Goal: Communication & Community: Answer question/provide support

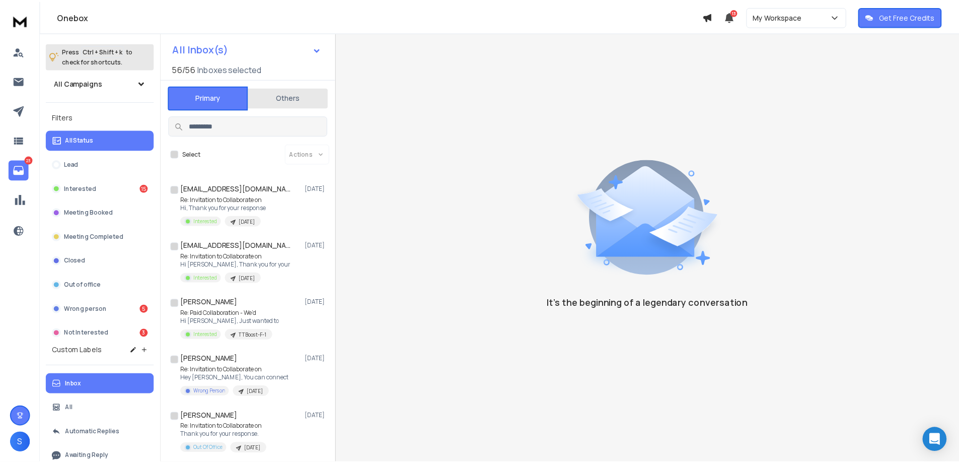
scroll to position [1561, 0]
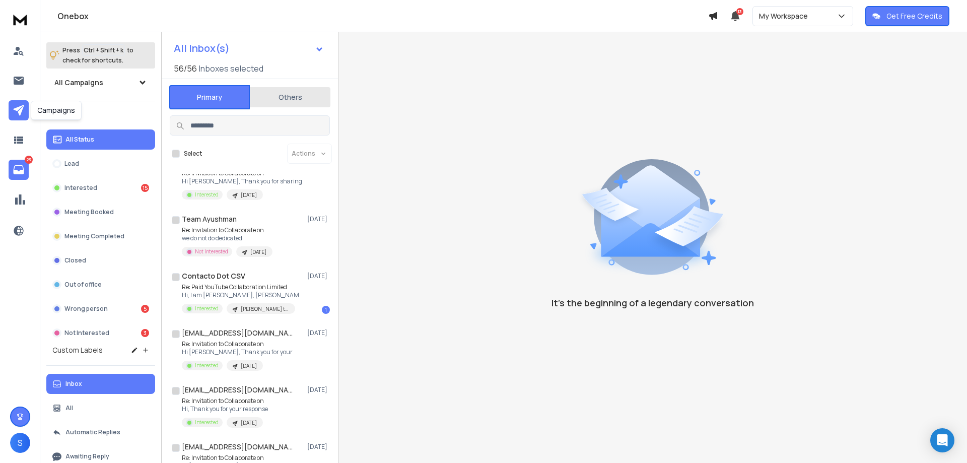
click at [17, 108] on icon at bounding box center [18, 110] width 11 height 11
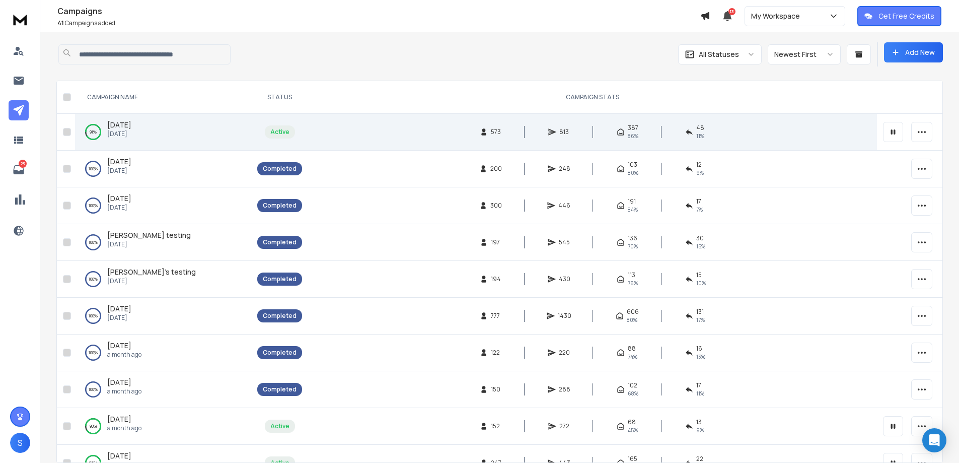
click at [213, 139] on div "91 % [DATE] [DATE]" at bounding box center [163, 132] width 156 height 24
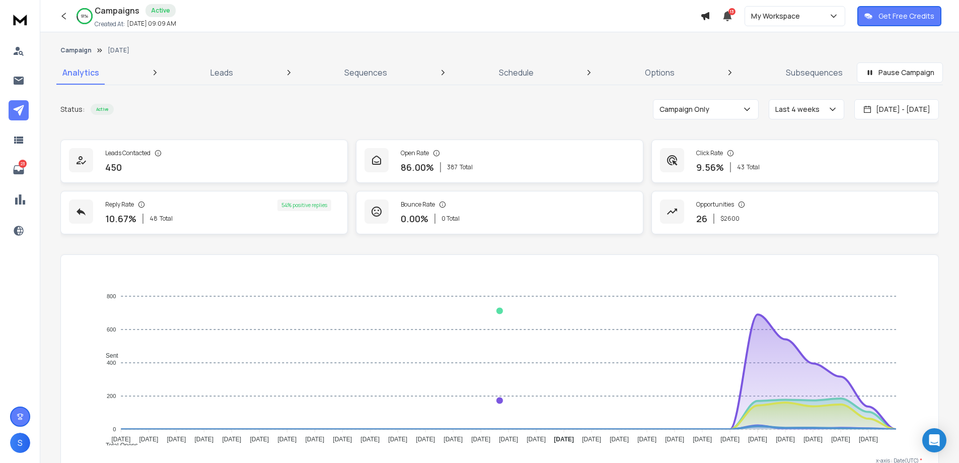
click at [424, 259] on div "Sent Total Opens Unique Opens Links Clicked Total Replies 800 800 600 600 400 4…" at bounding box center [499, 366] width 878 height 225
click at [225, 121] on div "Status: Active Pause Campaign Campaign Only Last 4 weeks [DATE] - [DATE] Leads …" at bounding box center [499, 378] width 878 height 559
click at [226, 112] on div "Status: Active Pause Campaign Campaign Only Last 4 weeks [DATE] - [DATE]" at bounding box center [499, 109] width 878 height 20
click at [12, 169] on link "23" at bounding box center [19, 170] width 20 height 20
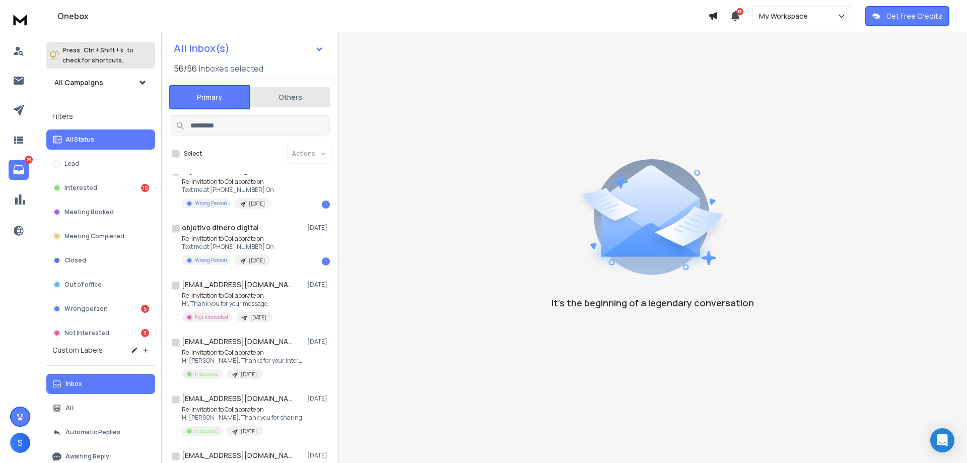
scroll to position [856, 0]
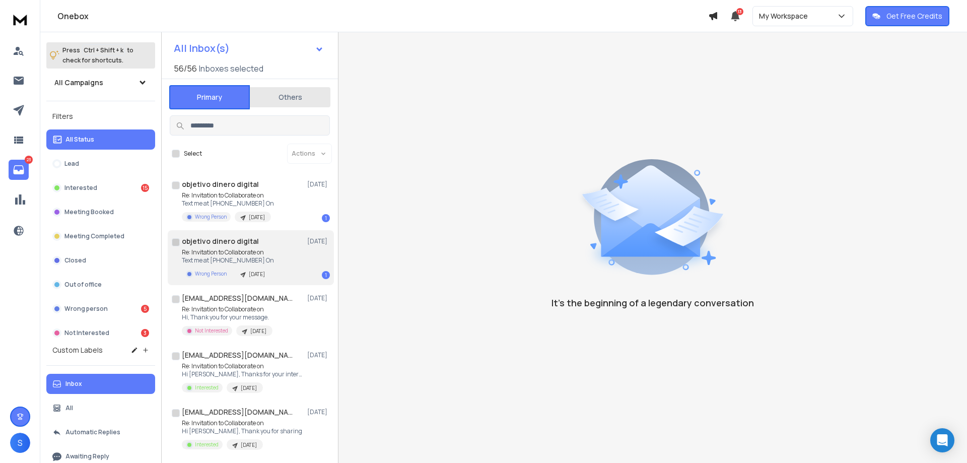
click at [246, 259] on p "Text me at [PHONE_NUMBER] On" at bounding box center [228, 260] width 92 height 8
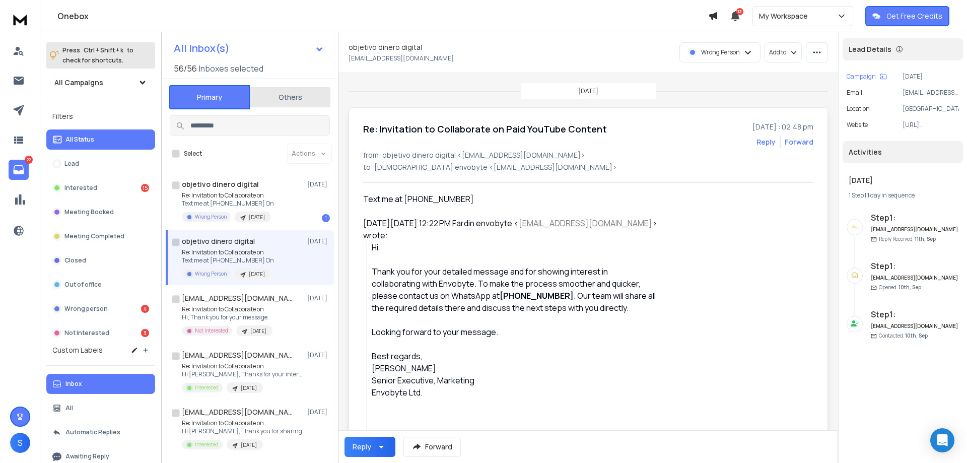
click at [906, 123] on p "[URL][DOMAIN_NAME]" at bounding box center [930, 125] width 56 height 8
drag, startPoint x: 403, startPoint y: 200, endPoint x: 468, endPoint y: 197, distance: 65.0
click at [468, 197] on div "Text me at [PHONE_NUMBER]" at bounding box center [510, 199] width 294 height 12
copy div "[PHONE_NUMBER]"
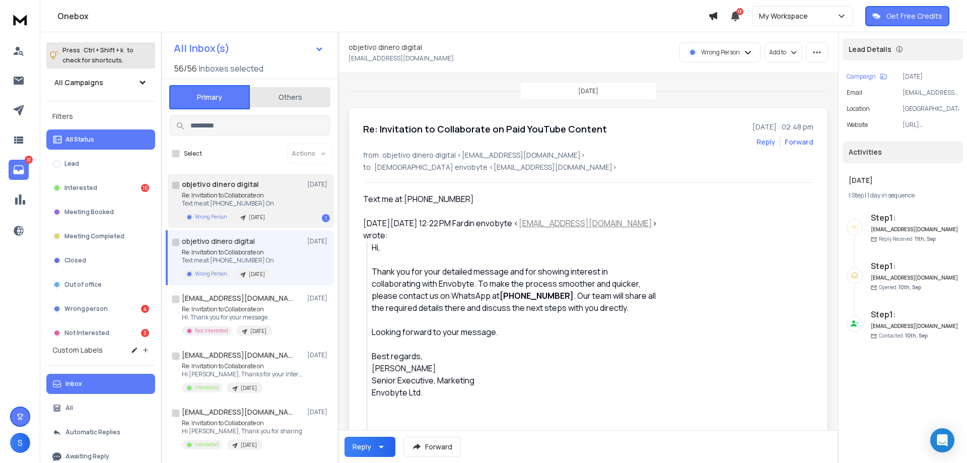
click at [259, 183] on div "objetivo dinero digital [DATE]" at bounding box center [256, 184] width 148 height 10
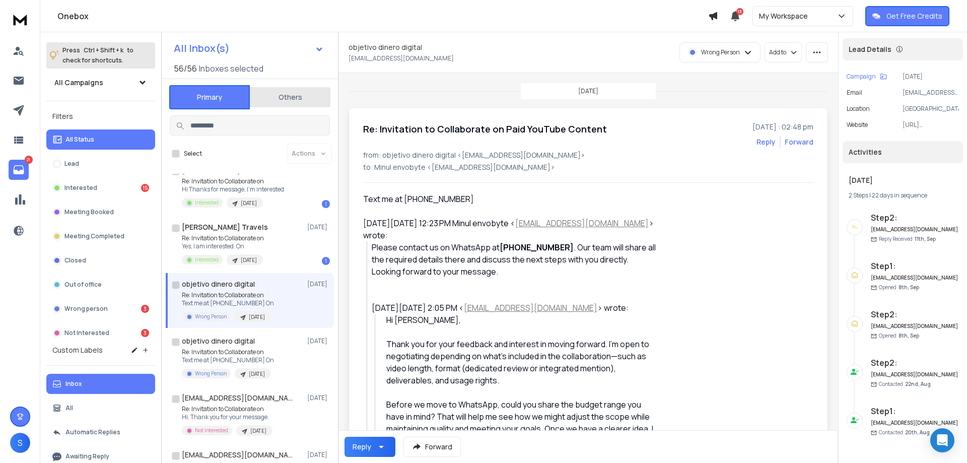
scroll to position [755, 0]
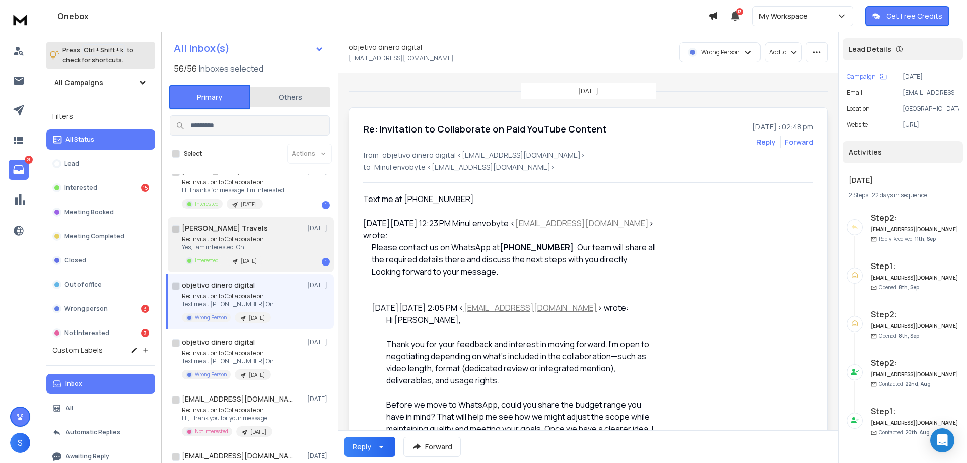
click at [249, 236] on p "Re: Invitation to Collaborate on" at bounding box center [223, 239] width 82 height 8
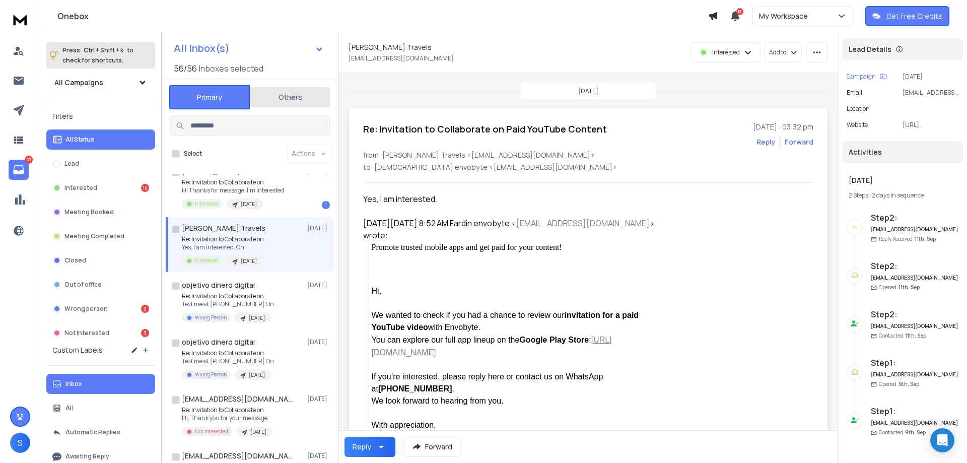
drag, startPoint x: 439, startPoint y: 195, endPoint x: 363, endPoint y: 201, distance: 76.2
click at [363, 201] on div "Yes, I am interested." at bounding box center [510, 199] width 294 height 12
copy div "Yes, I am interested."
click at [182, 226] on h1 "[PERSON_NAME] Travels" at bounding box center [224, 228] width 84 height 10
drag, startPoint x: 178, startPoint y: 226, endPoint x: 222, endPoint y: 225, distance: 43.3
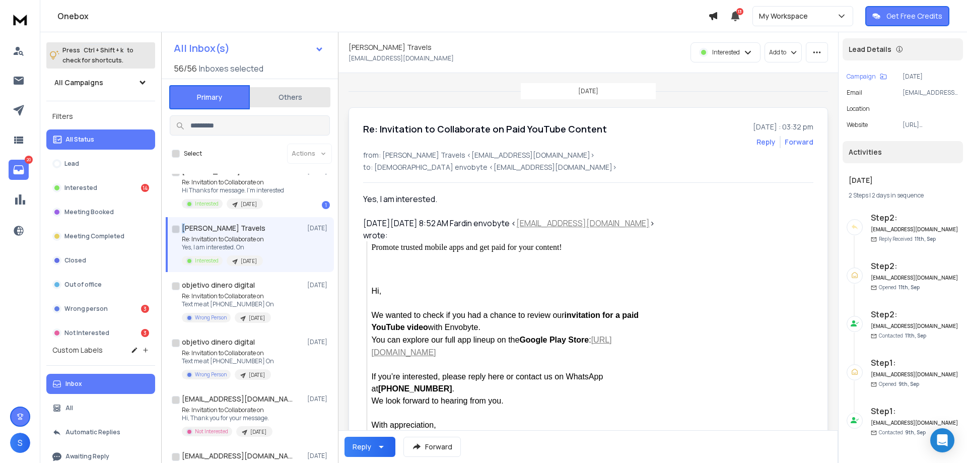
click at [218, 225] on div "[PERSON_NAME] Travels [DATE] Re: Invitation to Collaborate on Yes, I am interes…" at bounding box center [251, 244] width 166 height 55
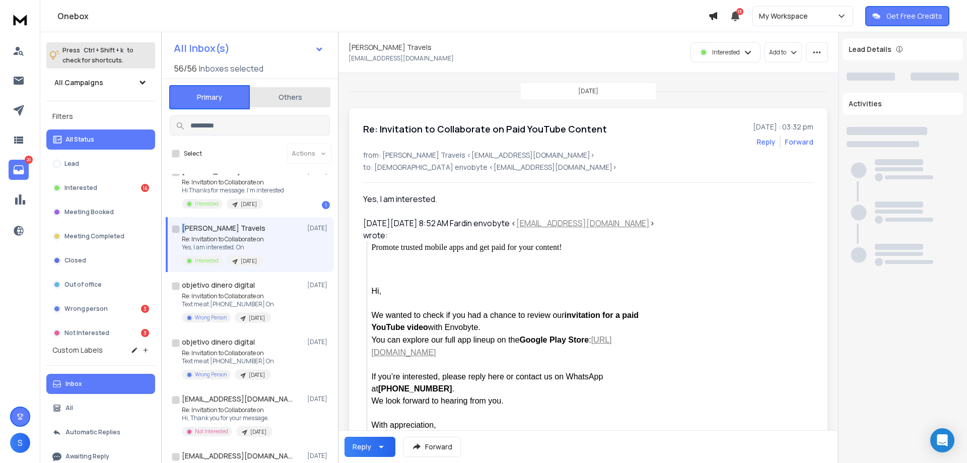
click at [222, 225] on h1 "[PERSON_NAME] Travels" at bounding box center [224, 228] width 84 height 10
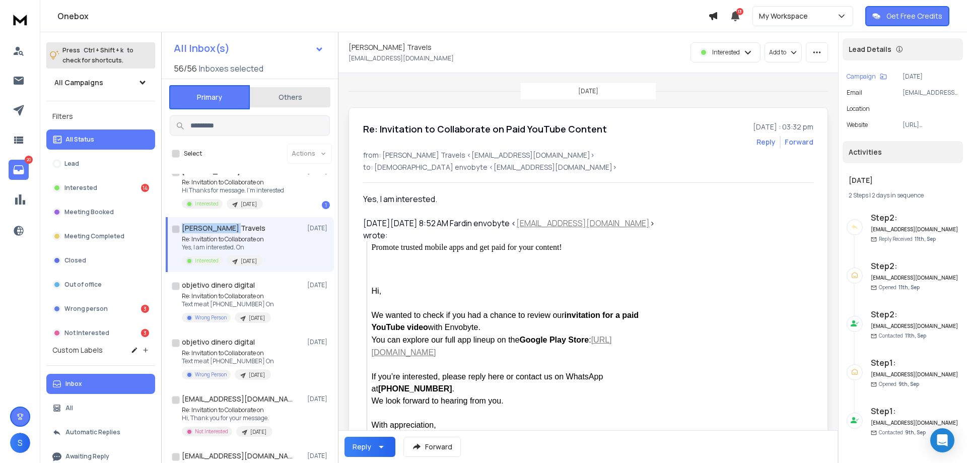
drag, startPoint x: 230, startPoint y: 225, endPoint x: 183, endPoint y: 227, distance: 46.9
click at [183, 227] on div "[PERSON_NAME] Travels [DATE]" at bounding box center [256, 228] width 148 height 10
copy h1 "[PERSON_NAME] Travels"
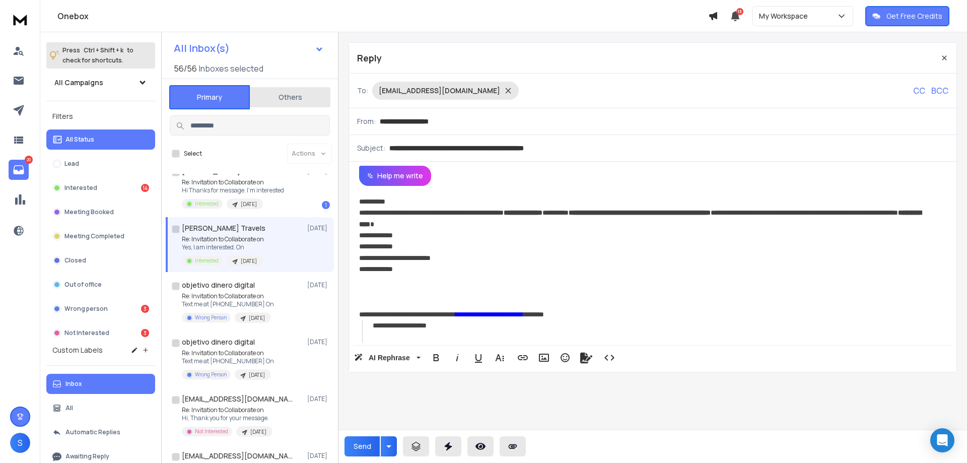
click at [390, 297] on div at bounding box center [652, 291] width 587 height 11
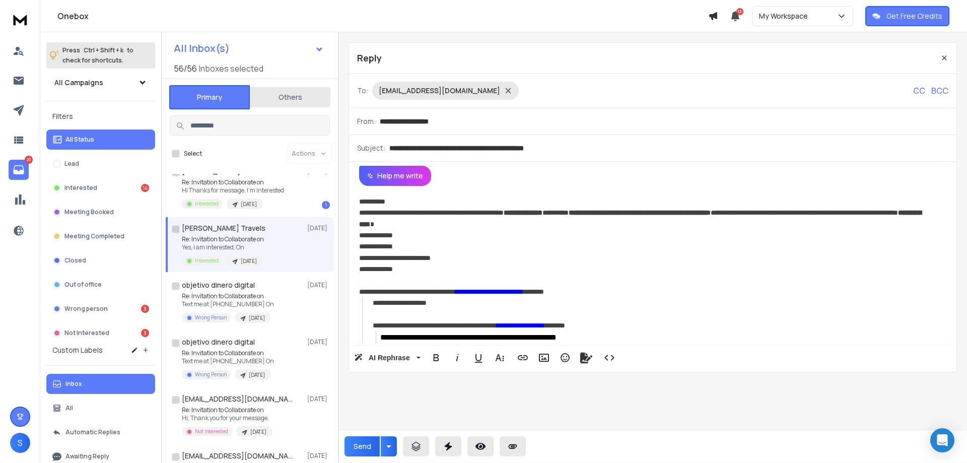
click at [394, 205] on p "**********" at bounding box center [647, 201] width 576 height 11
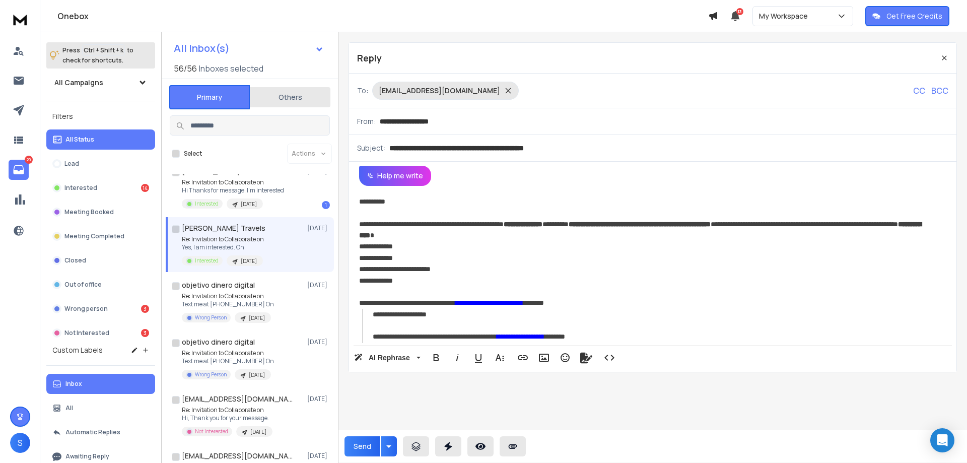
click at [566, 236] on p "**********" at bounding box center [647, 229] width 576 height 23
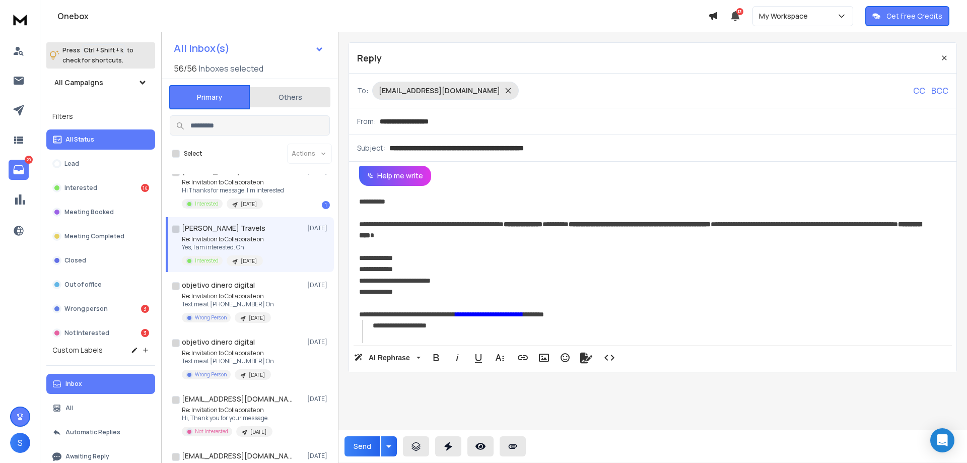
click at [421, 278] on p "**********" at bounding box center [647, 274] width 576 height 45
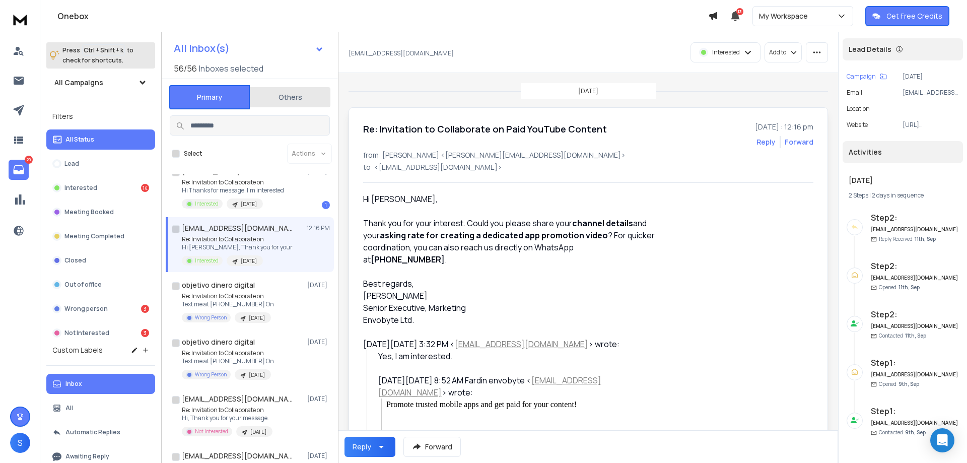
click at [938, 124] on p "[URL][DOMAIN_NAME]" at bounding box center [930, 125] width 56 height 8
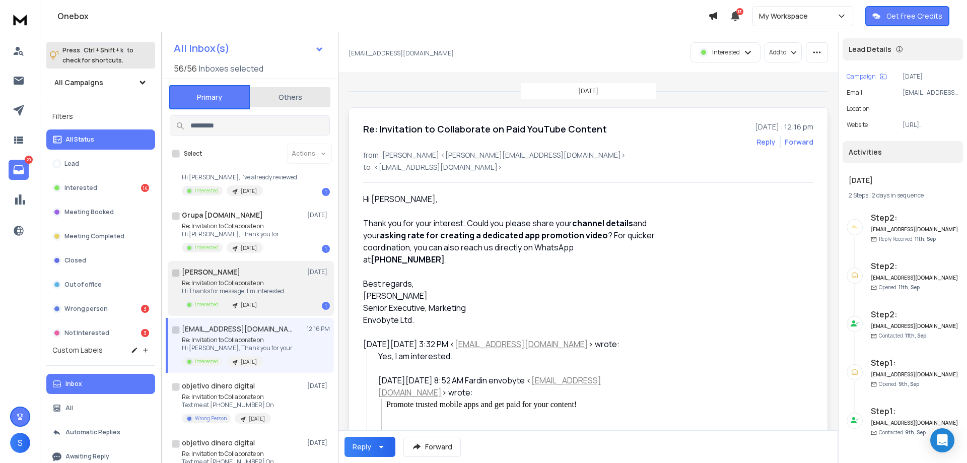
click at [252, 284] on p "Re: Invitation to Collaborate on" at bounding box center [233, 283] width 102 height 8
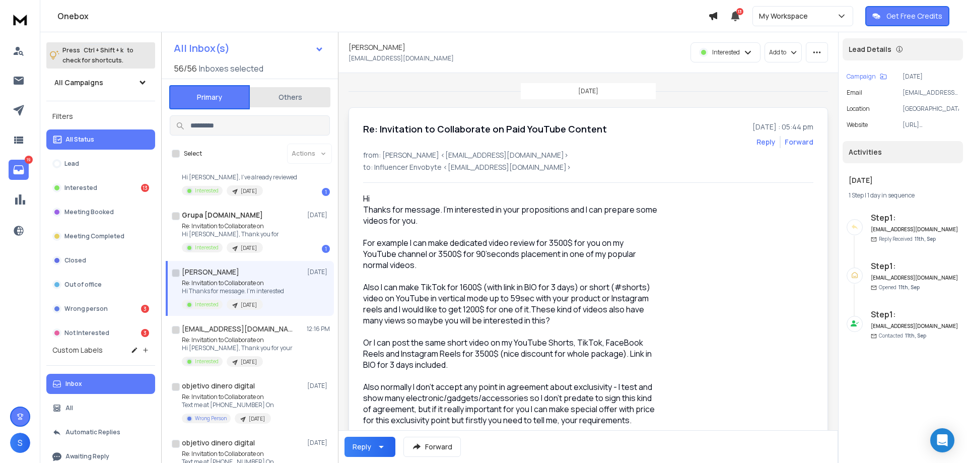
click at [417, 224] on span "Thanks for message. I’m interested in your propositions and I can prepare some …" at bounding box center [511, 215] width 296 height 22
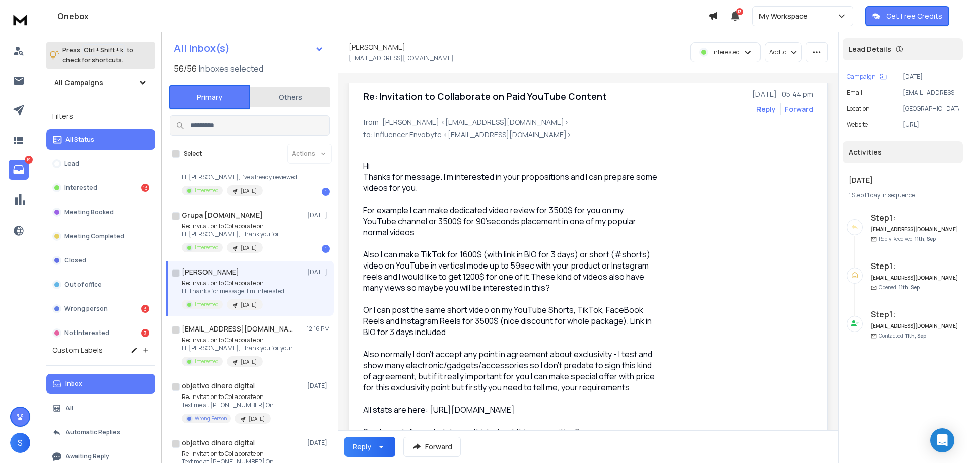
scroll to position [50, 0]
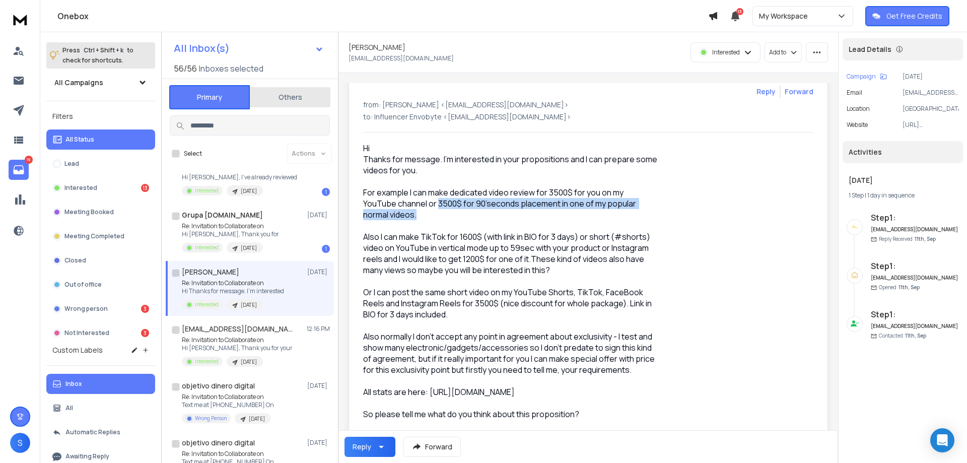
drag, startPoint x: 405, startPoint y: 205, endPoint x: 661, endPoint y: 201, distance: 255.3
click at [510, 220] on p at bounding box center [510, 225] width 294 height 11
drag, startPoint x: 459, startPoint y: 227, endPoint x: 487, endPoint y: 230, distance: 28.4
click at [487, 231] on span "Also I can make TikTok for 1600$ (with link in BIO for 3 days) or short (#short…" at bounding box center [507, 253] width 288 height 44
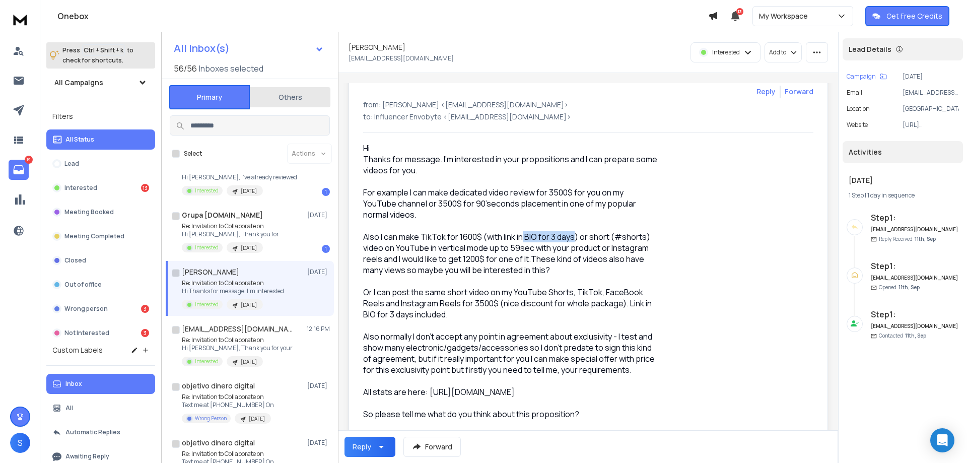
drag, startPoint x: 529, startPoint y: 223, endPoint x: 576, endPoint y: 225, distance: 47.9
click at [576, 231] on span "Also I can make TikTok for 1600$ (with link in BIO for 3 days) or short (#short…" at bounding box center [507, 253] width 288 height 44
drag, startPoint x: 596, startPoint y: 224, endPoint x: 656, endPoint y: 224, distance: 59.9
click at [656, 231] on p "Also I can make TikTok for 1600$ (with link in BIO for 3 days) or short (#short…" at bounding box center [510, 253] width 294 height 44
drag, startPoint x: 508, startPoint y: 237, endPoint x: 639, endPoint y: 258, distance: 132.7
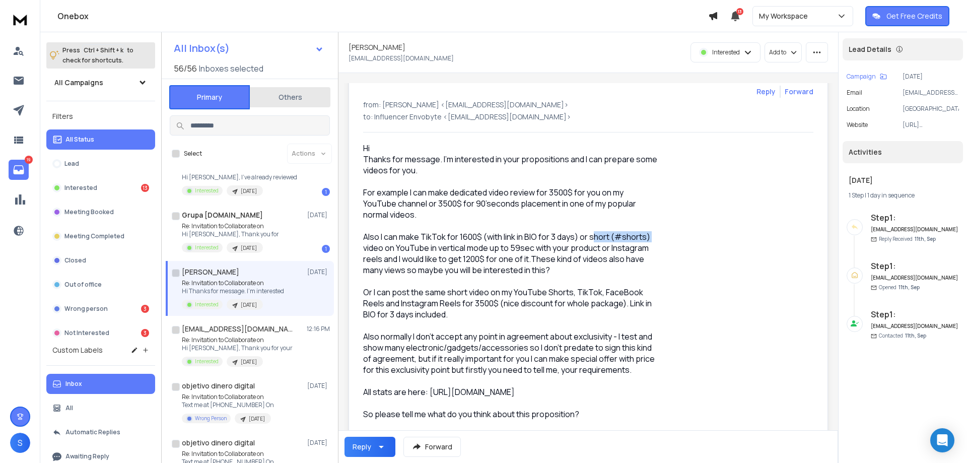
click at [639, 258] on p "Also I can make TikTok for 1600$ (with link in BIO for 3 days) or short (#short…" at bounding box center [510, 253] width 294 height 44
click at [521, 286] on span "Or I can post the same short video on my YouTube Shorts, TikTok, FaceBook Reels…" at bounding box center [508, 302] width 290 height 33
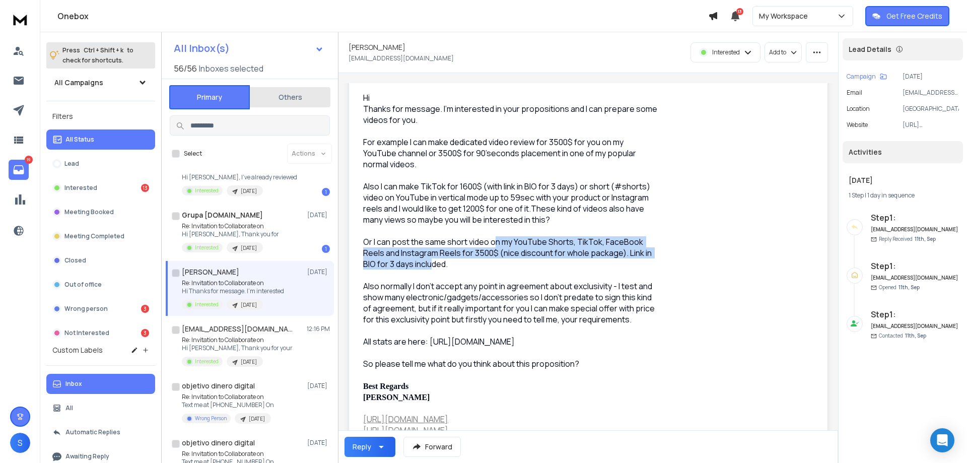
drag, startPoint x: 499, startPoint y: 229, endPoint x: 434, endPoint y: 252, distance: 68.9
click at [434, 252] on span "Or I can post the same short video on my YouTube Shorts, TikTok, FaceBook Reels…" at bounding box center [508, 252] width 290 height 33
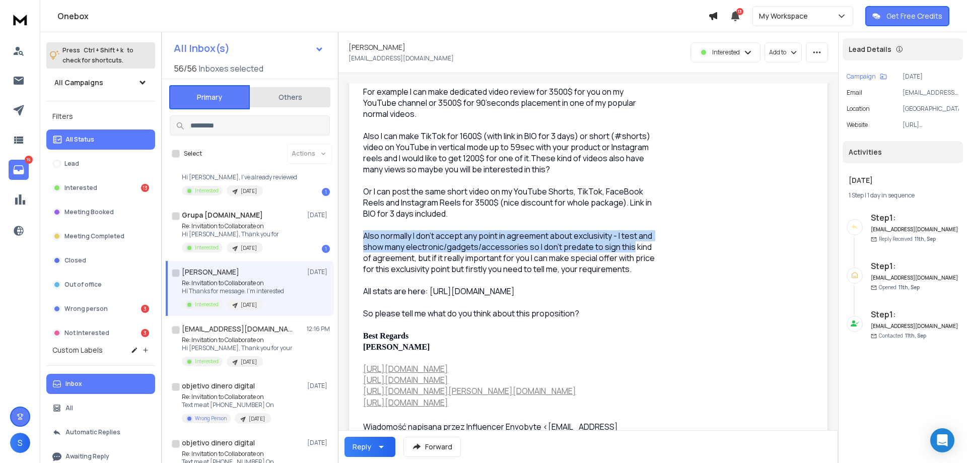
drag, startPoint x: 359, startPoint y: 222, endPoint x: 638, endPoint y: 253, distance: 280.1
click at [634, 236] on div "Re: Invitation to Collaborate on Paid YouTube Content [DATE] : 05:44 pm Reply F…" at bounding box center [587, 399] width 479 height 887
drag, startPoint x: 647, startPoint y: 286, endPoint x: 597, endPoint y: 269, distance: 53.0
click at [597, 269] on div "Hi Thanks for message. I’m interested in your propositions and I can prepare so…" at bounding box center [514, 435] width 302 height 787
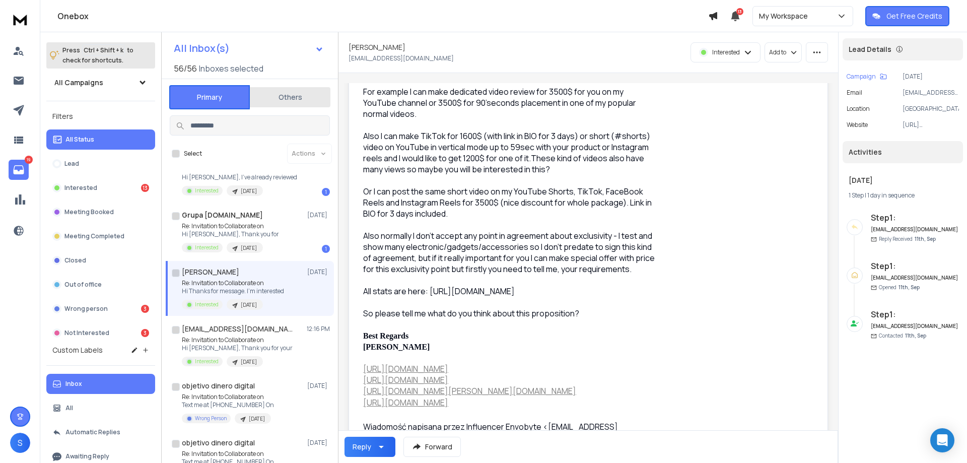
click at [504, 246] on span "Also normally I don’t accept any point in agreement about exclusivity - I test …" at bounding box center [509, 252] width 293 height 44
drag, startPoint x: 428, startPoint y: 282, endPoint x: 506, endPoint y: 292, distance: 78.7
click at [506, 292] on span "All stats are here: [URL][DOMAIN_NAME]" at bounding box center [439, 290] width 152 height 11
copy span "[URL][DOMAIN_NAME]"
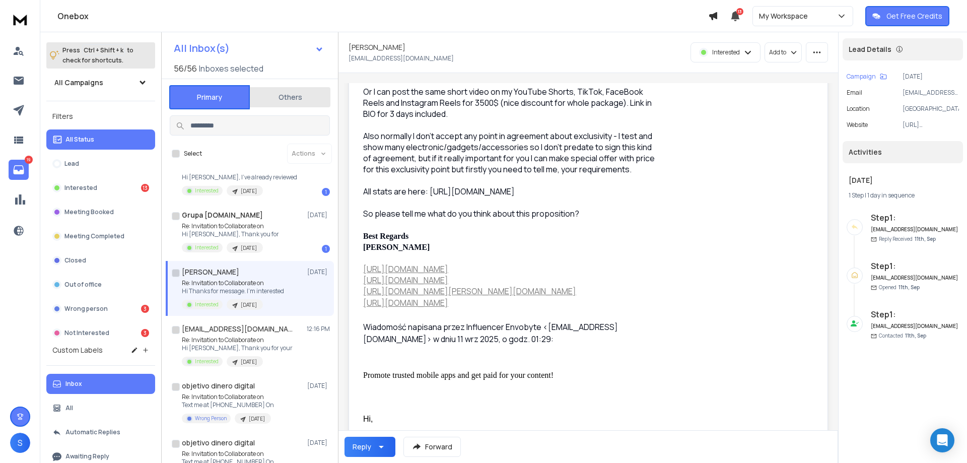
scroll to position [252, 0]
click at [448, 305] on link "[URL][DOMAIN_NAME]" at bounding box center [405, 301] width 85 height 11
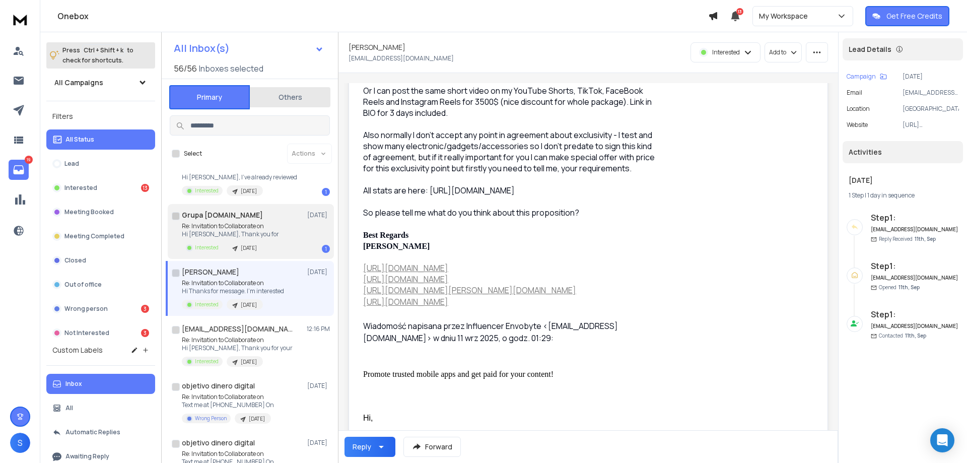
click at [230, 231] on p "Hi [PERSON_NAME], Thank you for" at bounding box center [230, 234] width 97 height 8
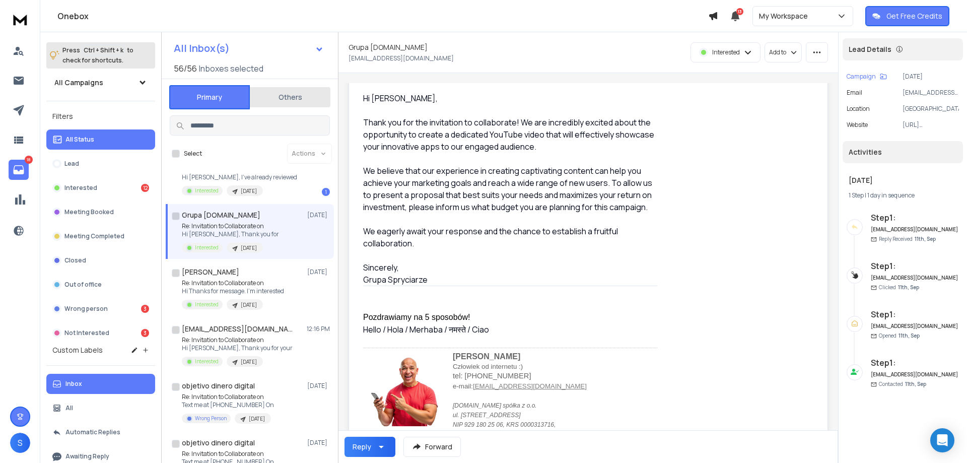
scroll to position [50, 0]
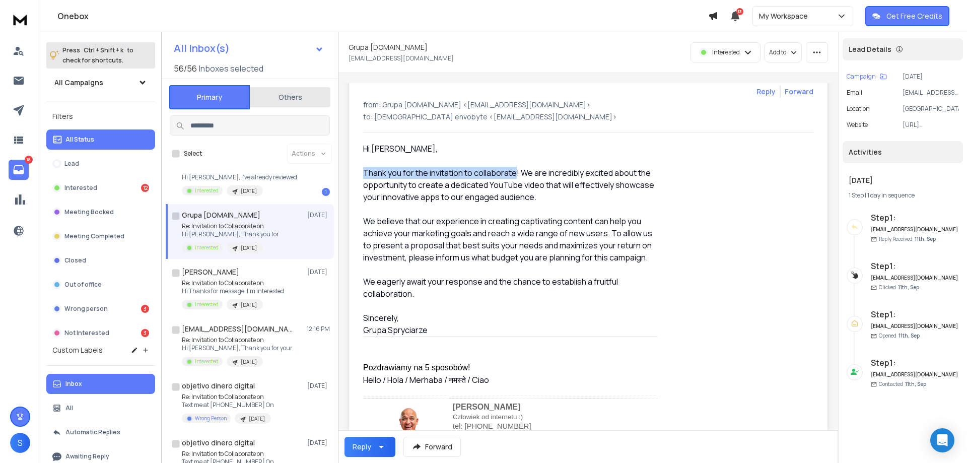
drag, startPoint x: 518, startPoint y: 171, endPoint x: 362, endPoint y: 177, distance: 155.7
click at [547, 252] on div "Hi [PERSON_NAME], Thank you for the invitation to collaborate! We are incredibl…" at bounding box center [510, 238] width 294 height 193
drag, startPoint x: 379, startPoint y: 196, endPoint x: 545, endPoint y: 198, distance: 166.1
click at [545, 198] on div "Hi [PERSON_NAME], Thank you for the invitation to collaborate! We are incredibl…" at bounding box center [510, 238] width 294 height 193
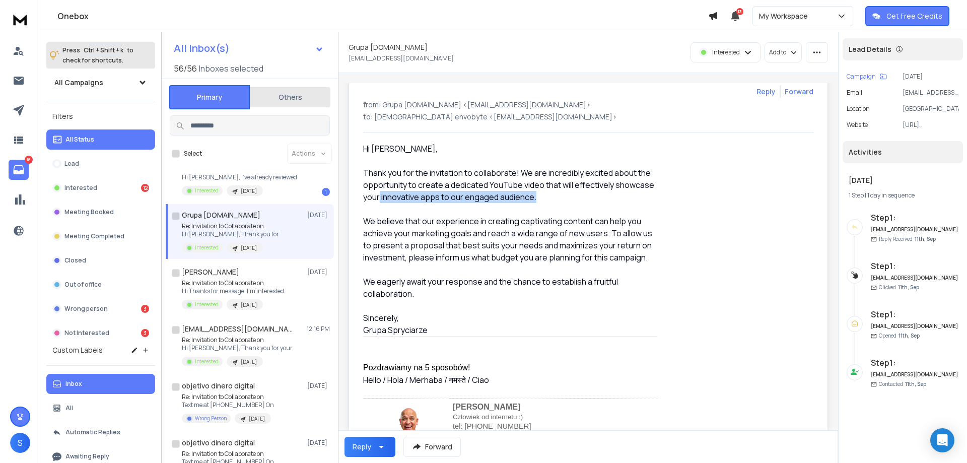
click at [545, 198] on div "Hi [PERSON_NAME], Thank you for the invitation to collaborate! We are incredibl…" at bounding box center [510, 238] width 294 height 193
drag, startPoint x: 521, startPoint y: 173, endPoint x: 359, endPoint y: 172, distance: 161.6
click at [509, 185] on div "Hi [PERSON_NAME], Thank you for the invitation to collaborate! We are incredibl…" at bounding box center [510, 238] width 294 height 193
click at [463, 202] on div "Hi [PERSON_NAME], Thank you for the invitation to collaborate! We are incredibl…" at bounding box center [510, 238] width 294 height 193
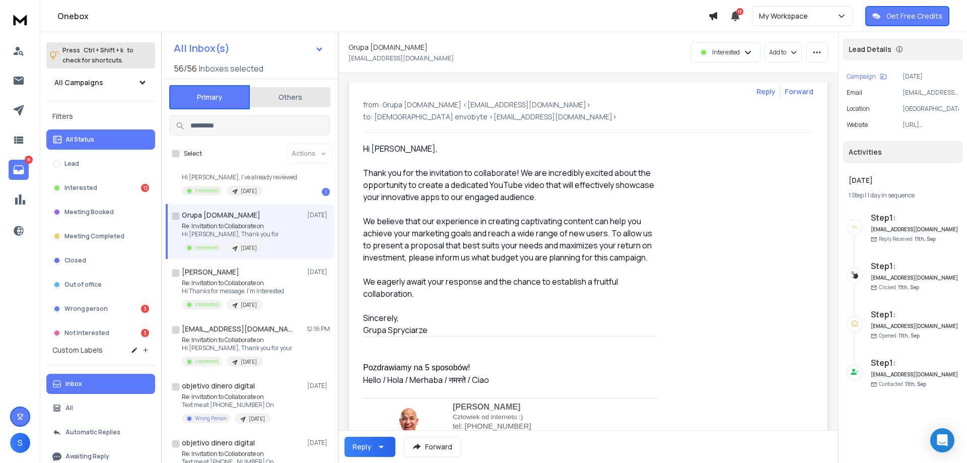
click at [549, 199] on div "Hi [PERSON_NAME], Thank you for the invitation to collaborate! We are incredibl…" at bounding box center [510, 238] width 294 height 193
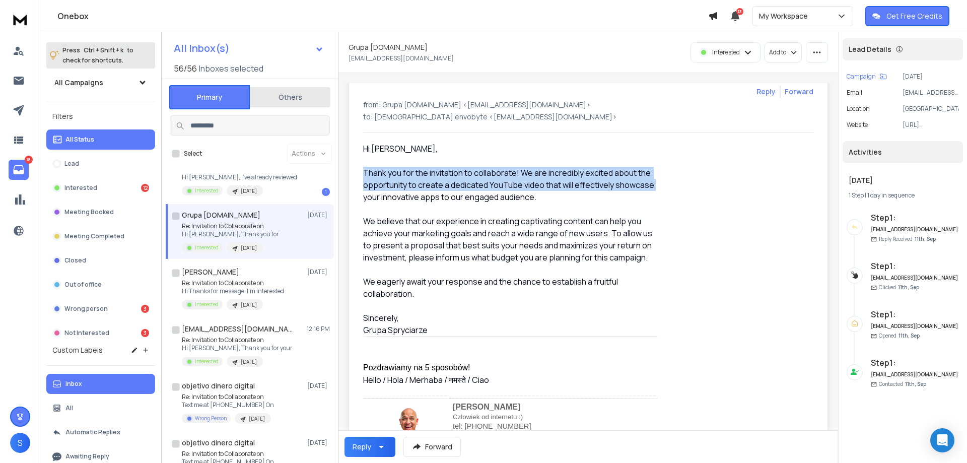
drag, startPoint x: 361, startPoint y: 171, endPoint x: 658, endPoint y: 187, distance: 297.5
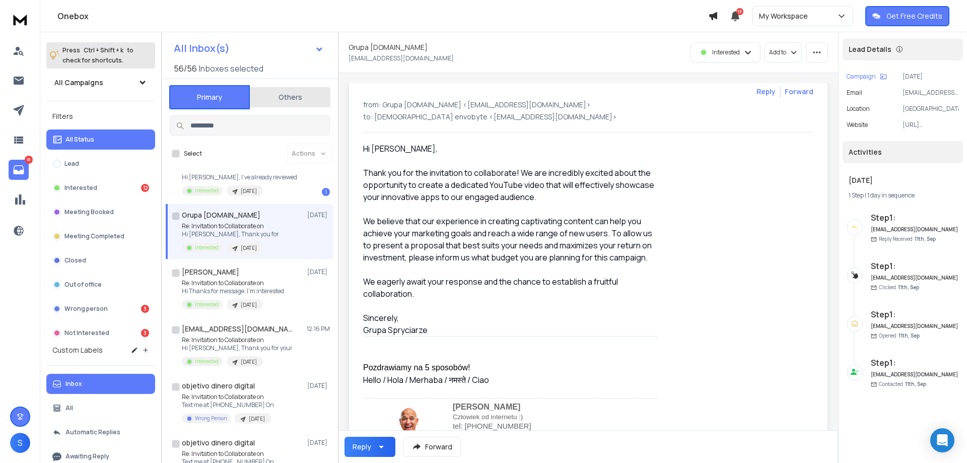
drag, startPoint x: 542, startPoint y: 193, endPoint x: 520, endPoint y: 197, distance: 22.5
click at [522, 197] on div "Hi [PERSON_NAME], Thank you for the invitation to collaborate! We are incredibl…" at bounding box center [510, 238] width 294 height 193
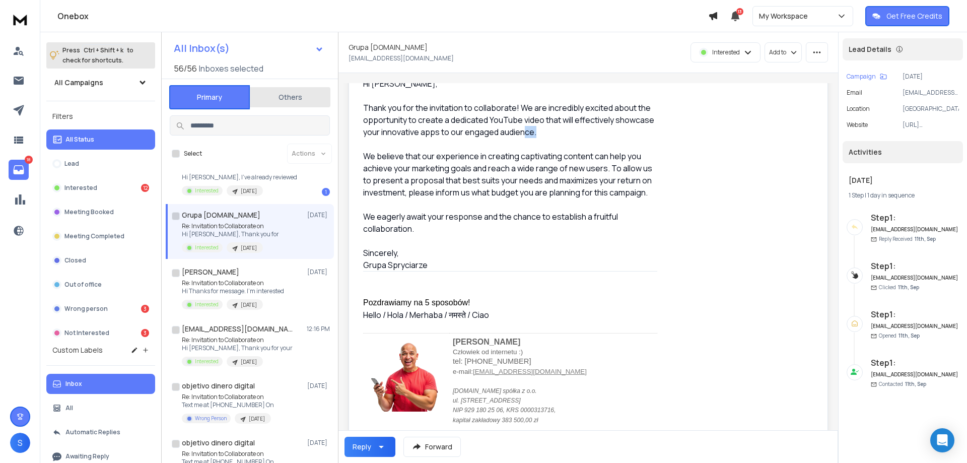
scroll to position [101, 0]
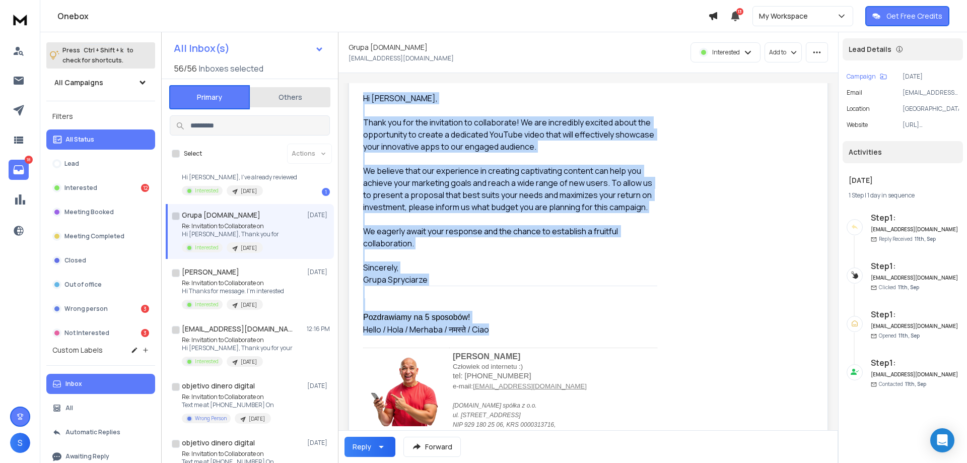
drag, startPoint x: 362, startPoint y: 94, endPoint x: 503, endPoint y: 332, distance: 276.9
click at [503, 332] on div "Re: Invitation to Collaborate on Paid YouTube Content [DATE] : 07:20 pm Reply F…" at bounding box center [587, 455] width 479 height 896
copy div "Hi [PERSON_NAME], Thank you for the invitation to collaborate! We are incredibl…"
click at [364, 444] on div "Reply" at bounding box center [361, 447] width 19 height 10
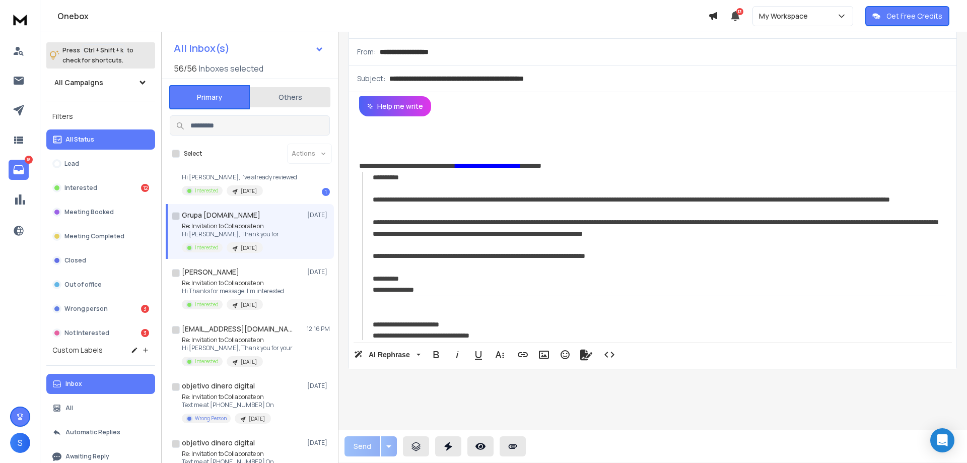
scroll to position [0, 0]
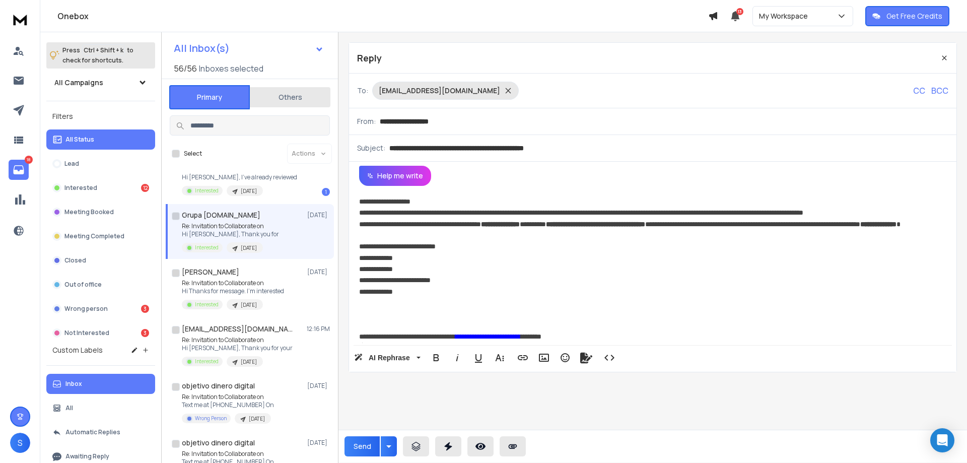
click at [432, 200] on p "**********" at bounding box center [647, 201] width 576 height 11
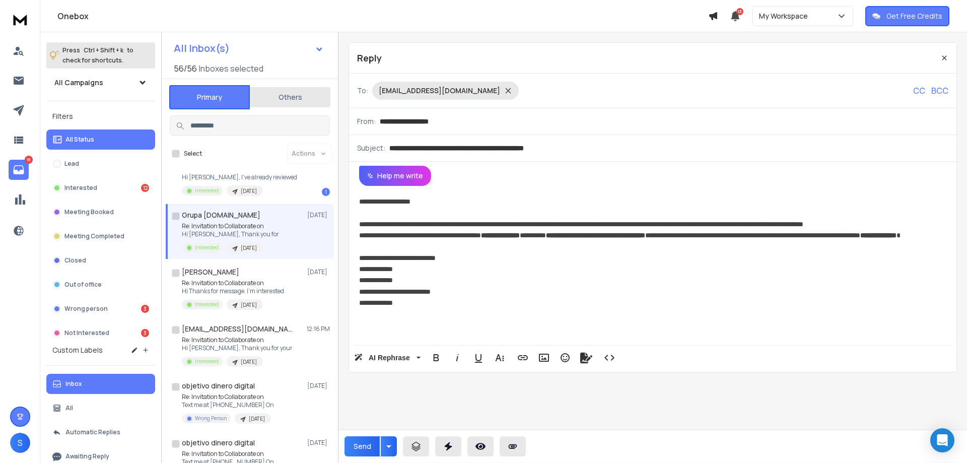
click at [359, 238] on p "**********" at bounding box center [647, 241] width 576 height 23
click at [510, 244] on p "**********" at bounding box center [647, 241] width 576 height 23
click at [462, 269] on p "**********" at bounding box center [647, 268] width 576 height 11
click at [420, 317] on p "**********" at bounding box center [647, 308] width 576 height 45
click at [361, 444] on button "Send" at bounding box center [361, 446] width 35 height 20
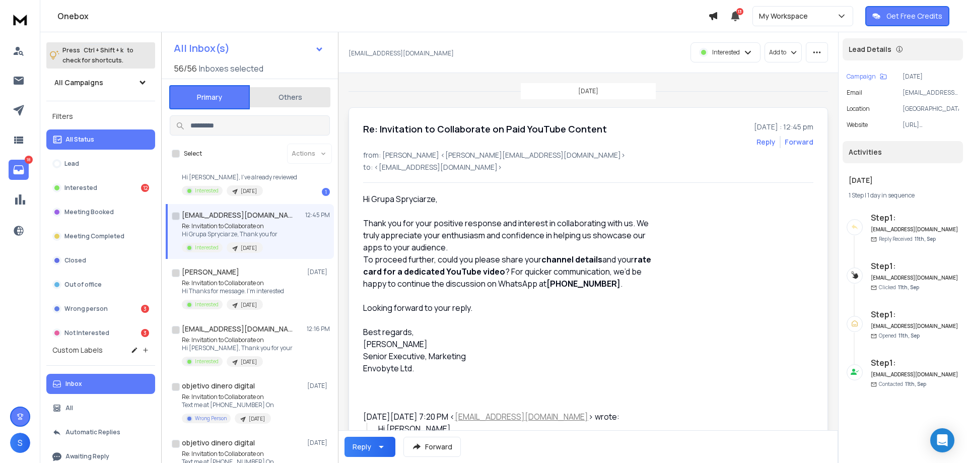
click at [932, 123] on p "[URL][DOMAIN_NAME]" at bounding box center [930, 125] width 56 height 8
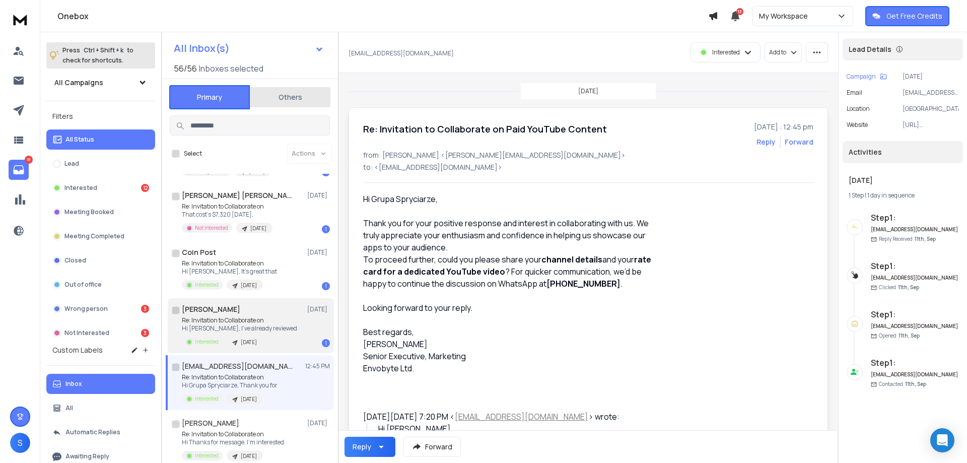
click at [230, 319] on p "Re: Invitation to Collaborate on" at bounding box center [239, 320] width 115 height 8
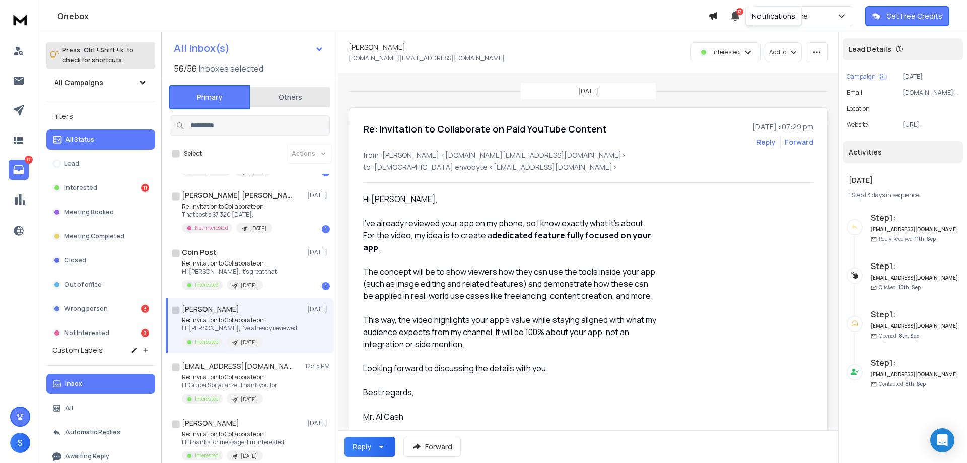
click at [738, 15] on icon at bounding box center [734, 16] width 9 height 10
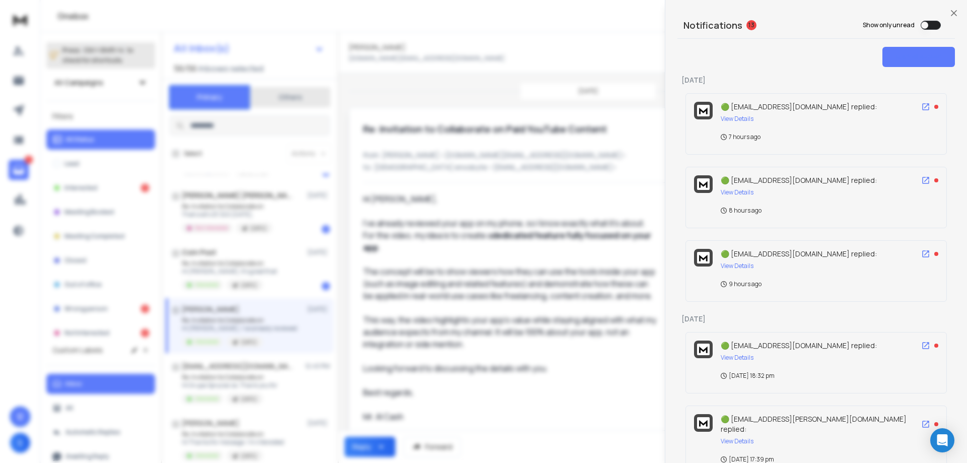
click at [905, 50] on button "Mark all as read" at bounding box center [918, 57] width 72 height 20
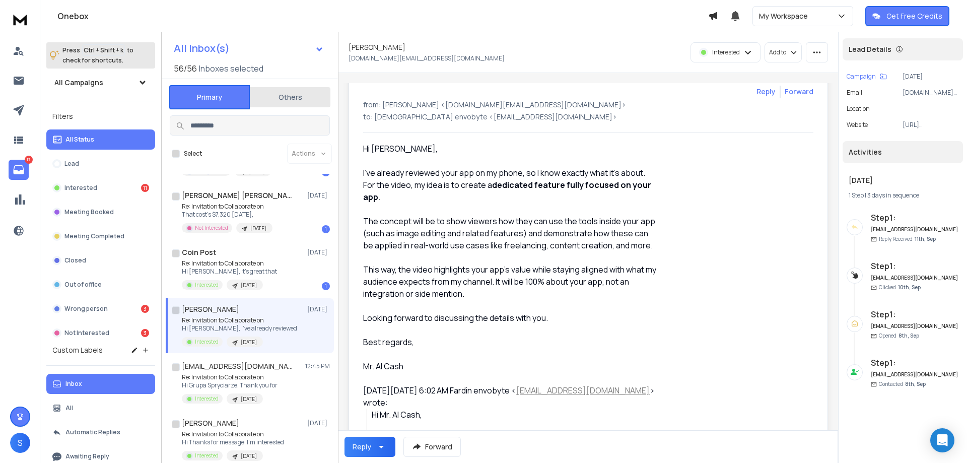
scroll to position [101, 0]
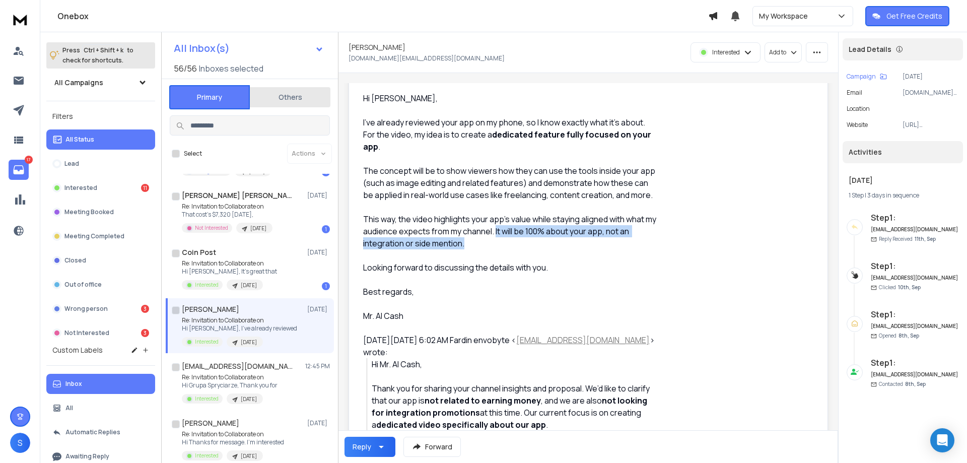
drag, startPoint x: 508, startPoint y: 234, endPoint x: 717, endPoint y: 243, distance: 209.1
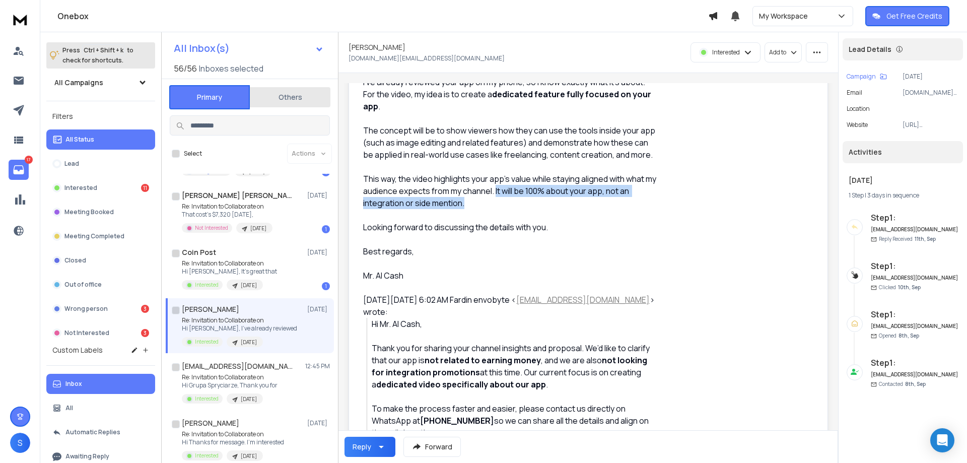
scroll to position [50, 0]
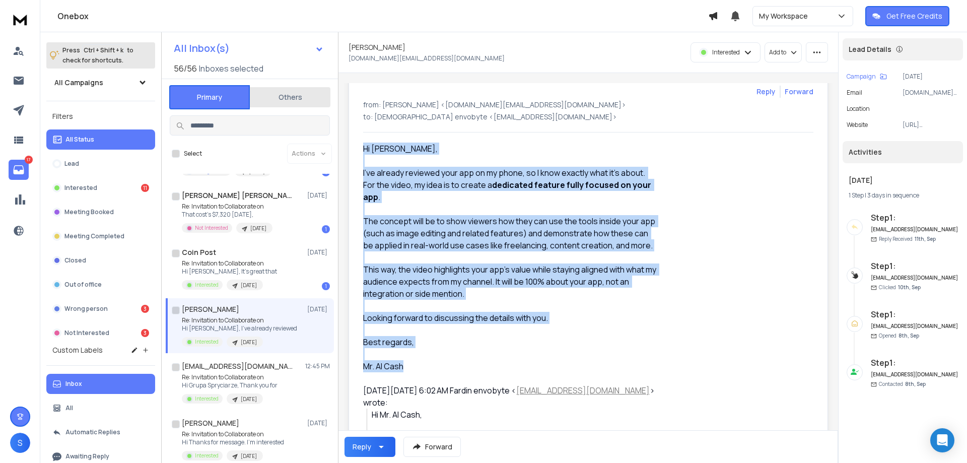
drag, startPoint x: 363, startPoint y: 144, endPoint x: 430, endPoint y: 368, distance: 233.3
click at [430, 368] on div "Hi [PERSON_NAME], I’ve already reviewed your app on my phone, so I know exactly…" at bounding box center [510, 257] width 294 height 230
copy div "Hi [PERSON_NAME], I’ve already reviewed your app on my phone, so I know exactly…"
drag, startPoint x: 363, startPoint y: 452, endPoint x: 364, endPoint y: 428, distance: 24.2
click at [363, 452] on div "Reply" at bounding box center [369, 447] width 35 height 12
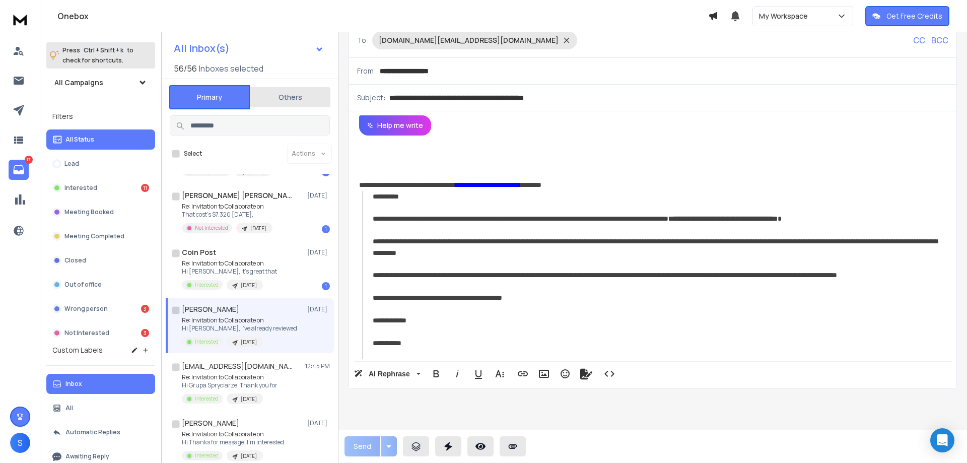
scroll to position [0, 0]
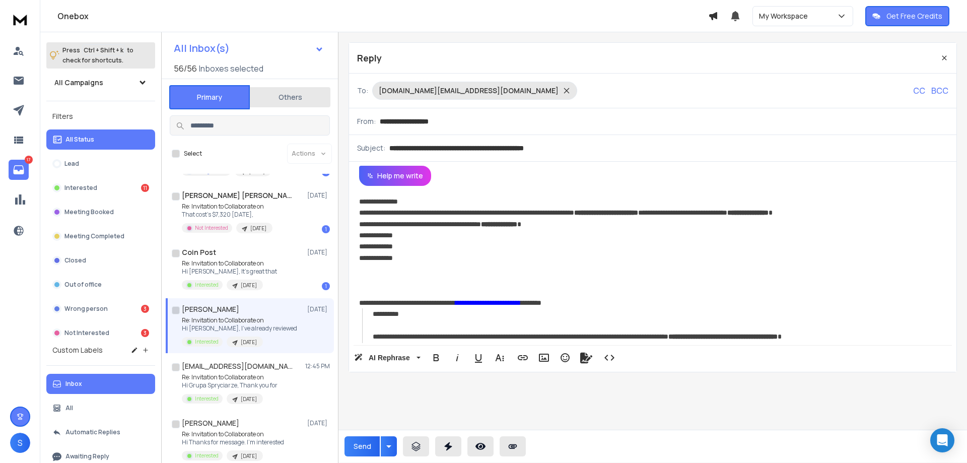
click at [391, 279] on div at bounding box center [652, 279] width 587 height 11
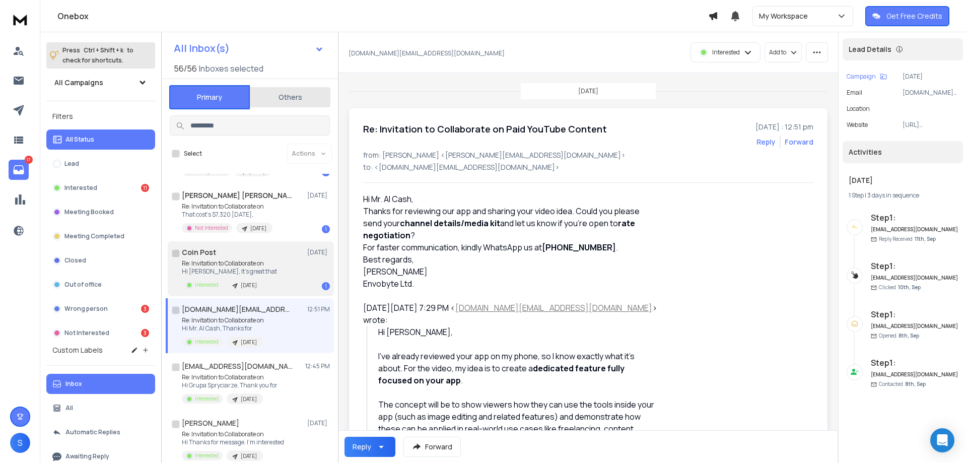
click at [277, 263] on p "Re: Invitation to Collaborate on" at bounding box center [229, 263] width 95 height 8
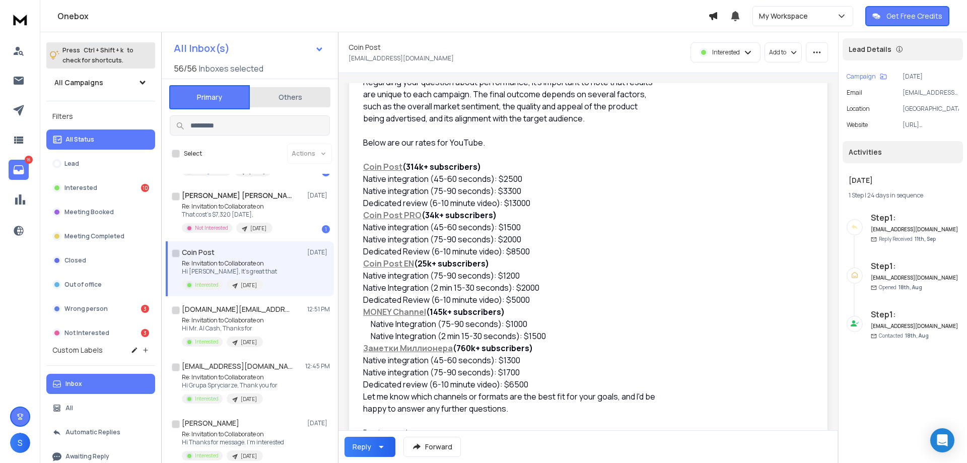
scroll to position [50, 0]
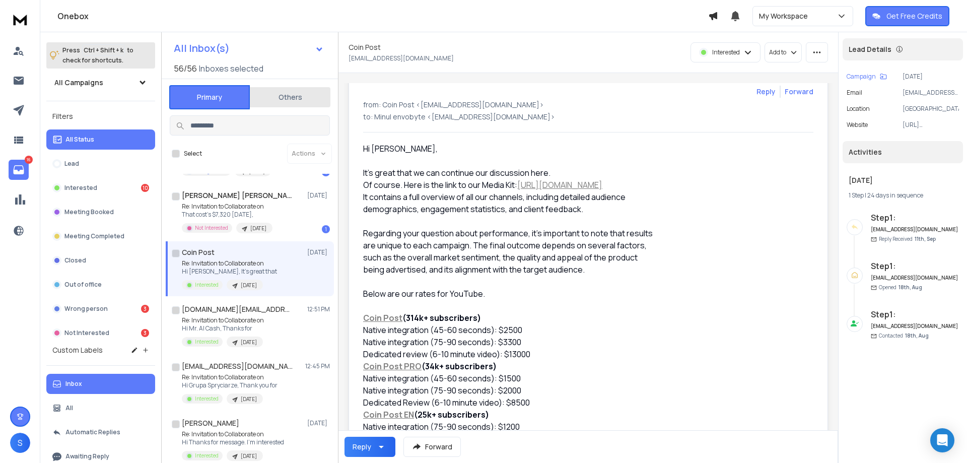
click at [517, 190] on link "[URL][DOMAIN_NAME]" at bounding box center [559, 184] width 85 height 11
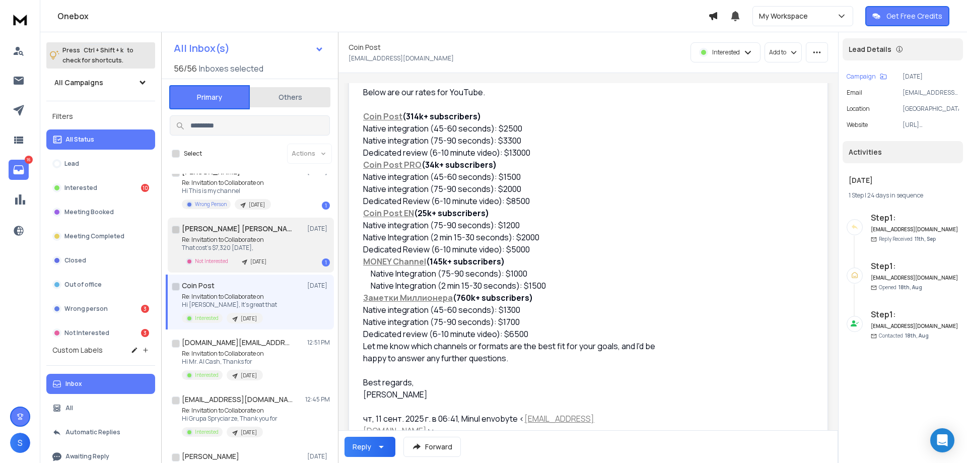
scroll to position [453, 0]
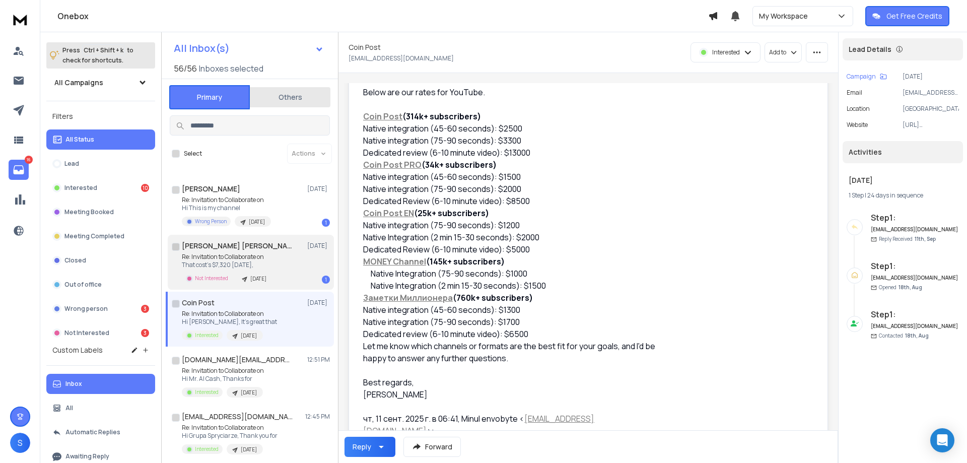
click at [234, 254] on p "Re: Invitation to Collaborate on" at bounding box center [227, 257] width 91 height 8
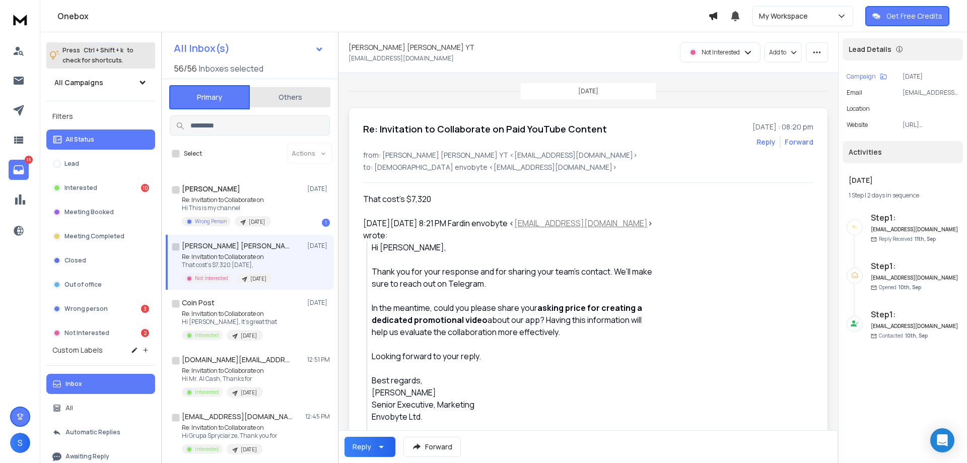
scroll to position [50, 0]
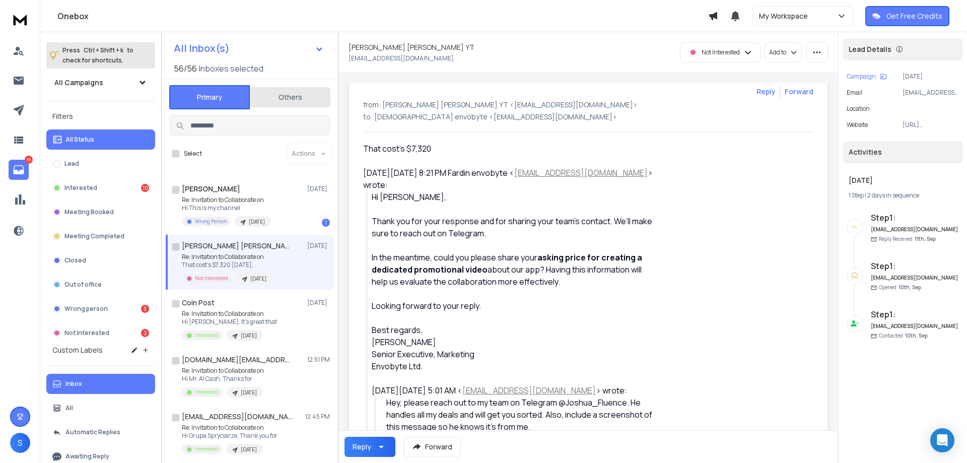
click at [926, 123] on p "[URL][DOMAIN_NAME]" at bounding box center [930, 125] width 56 height 8
click at [267, 198] on p "Re: Invitation to Collaborate on" at bounding box center [226, 200] width 89 height 8
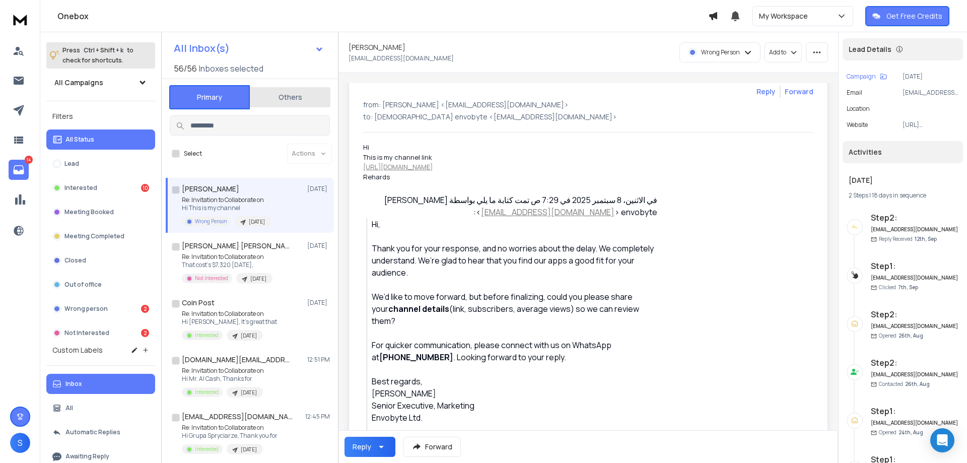
click at [432, 168] on link "[URL][DOMAIN_NAME]" at bounding box center [397, 166] width 69 height 9
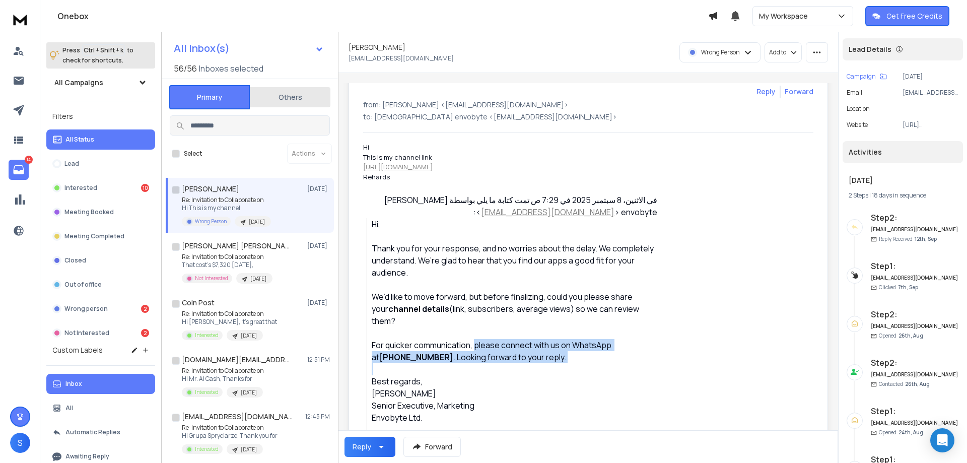
drag, startPoint x: 476, startPoint y: 333, endPoint x: 547, endPoint y: 362, distance: 77.4
copy div "please connect with us on WhatsApp at [PHONE_NUMBER] . Looking forward to your …"
click at [357, 444] on div "Reply" at bounding box center [361, 447] width 19 height 10
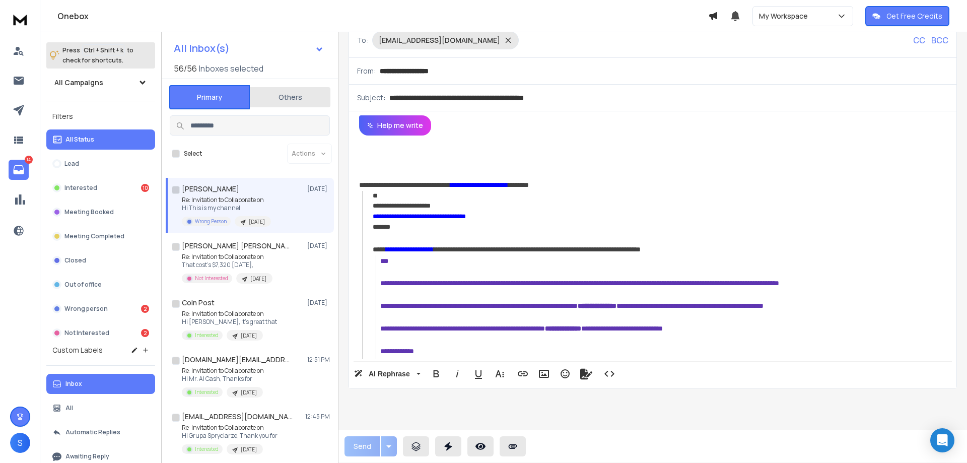
scroll to position [0, 0]
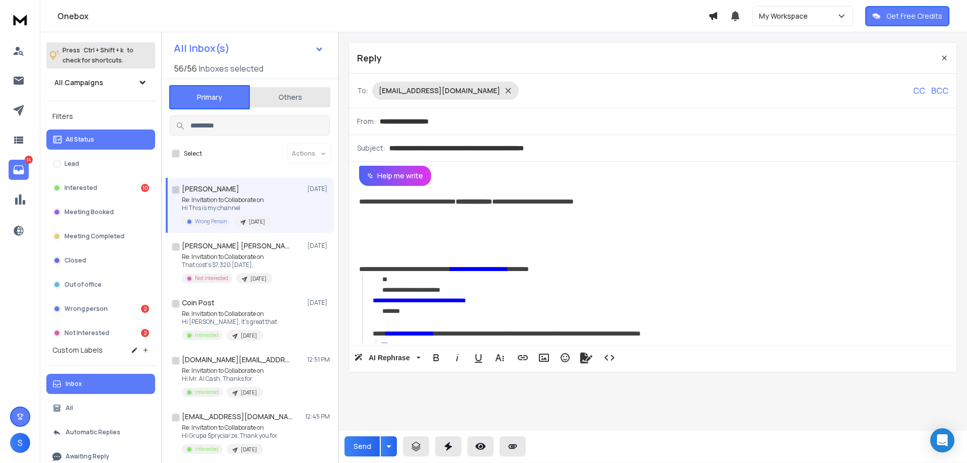
click at [362, 202] on div "**********" at bounding box center [647, 201] width 576 height 11
click at [387, 240] on div at bounding box center [652, 235] width 587 height 11
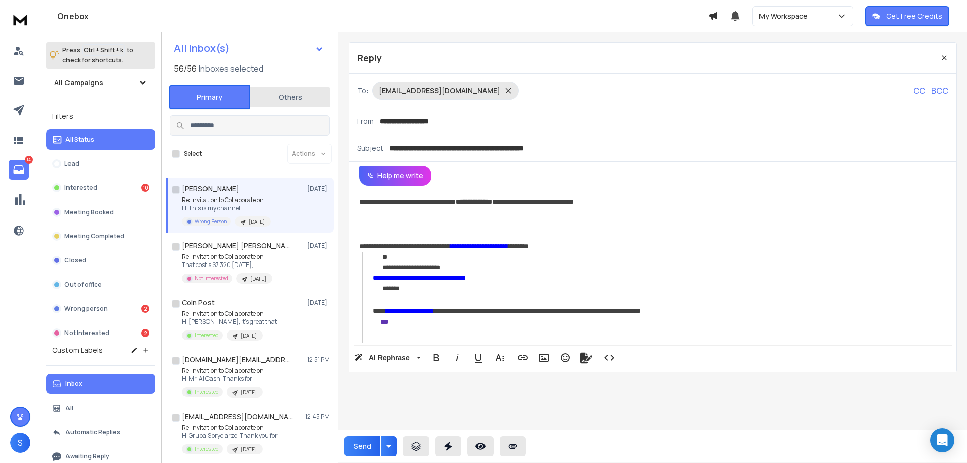
click at [372, 214] on div at bounding box center [647, 212] width 576 height 11
click at [373, 219] on div at bounding box center [652, 223] width 587 height 11
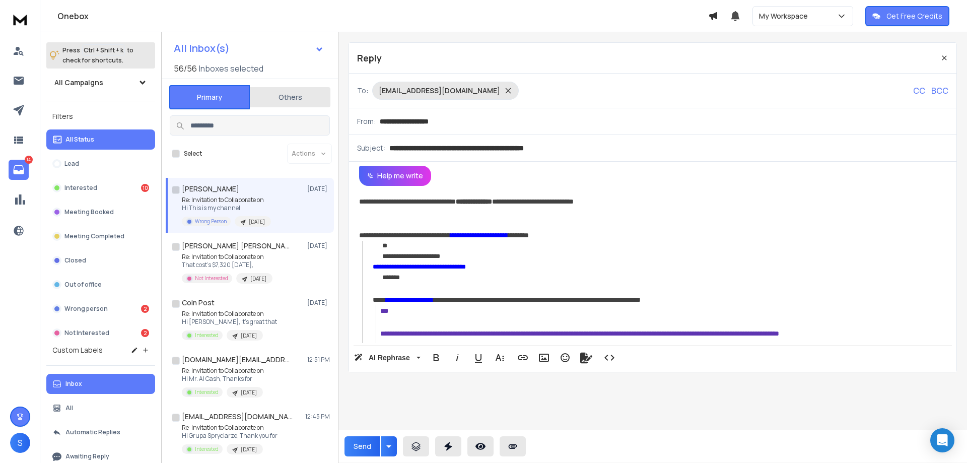
click at [373, 443] on button "Send" at bounding box center [361, 446] width 35 height 20
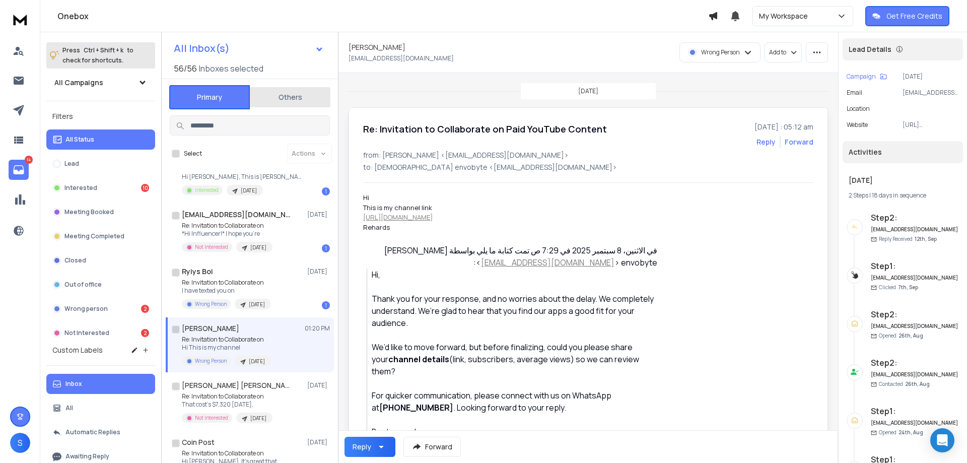
scroll to position [302, 0]
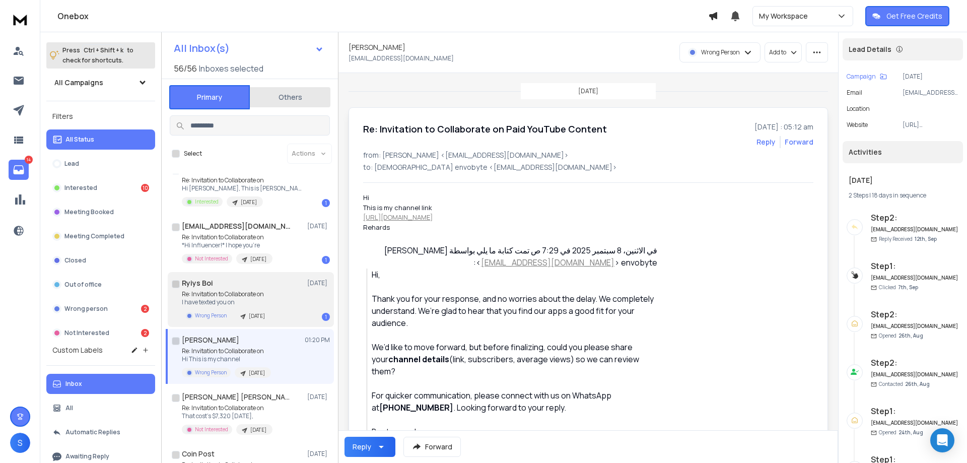
click at [249, 285] on div "Ryiys Boi [DATE]" at bounding box center [256, 283] width 148 height 10
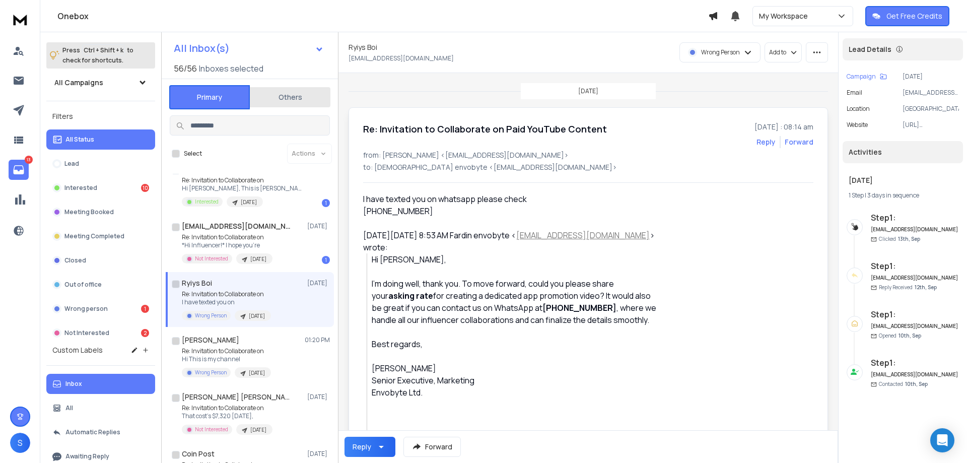
click at [933, 127] on p "[URL][DOMAIN_NAME]" at bounding box center [930, 125] width 56 height 8
click at [258, 230] on div "[EMAIL_ADDRESS][DOMAIN_NAME] [DATE]" at bounding box center [256, 226] width 148 height 10
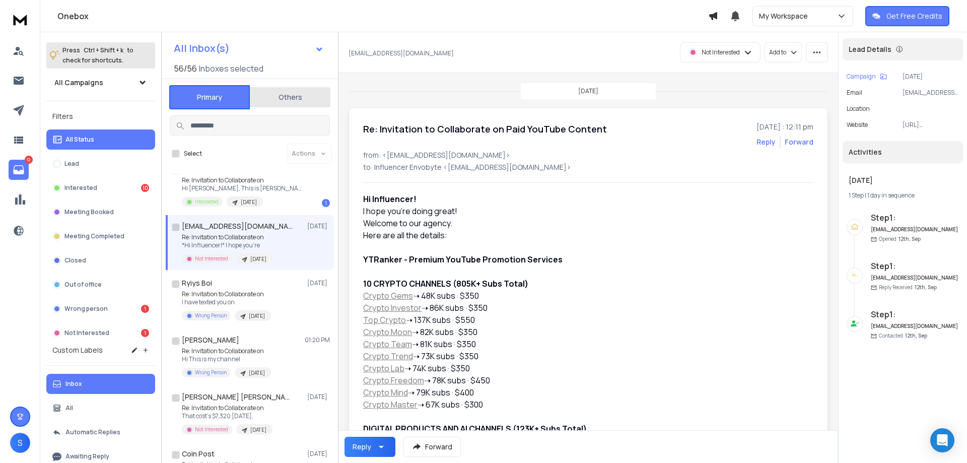
click at [456, 228] on div "Welcome to our agency." at bounding box center [510, 223] width 294 height 12
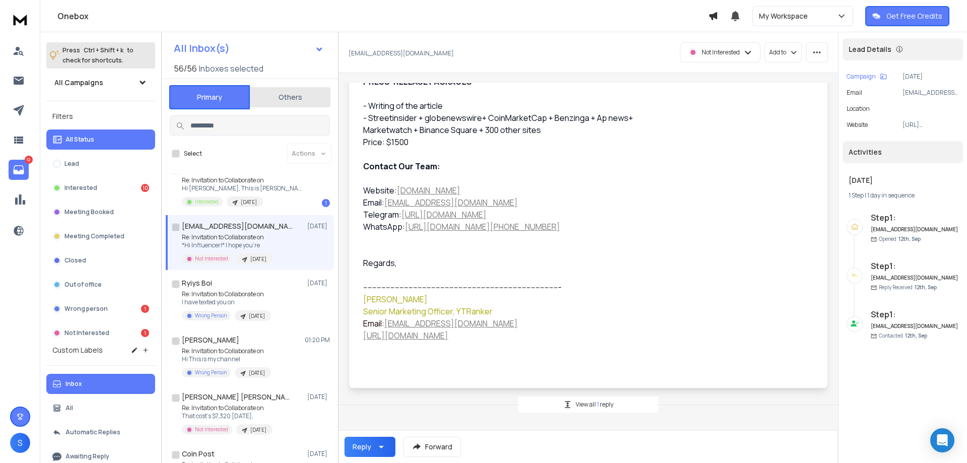
scroll to position [1043, 0]
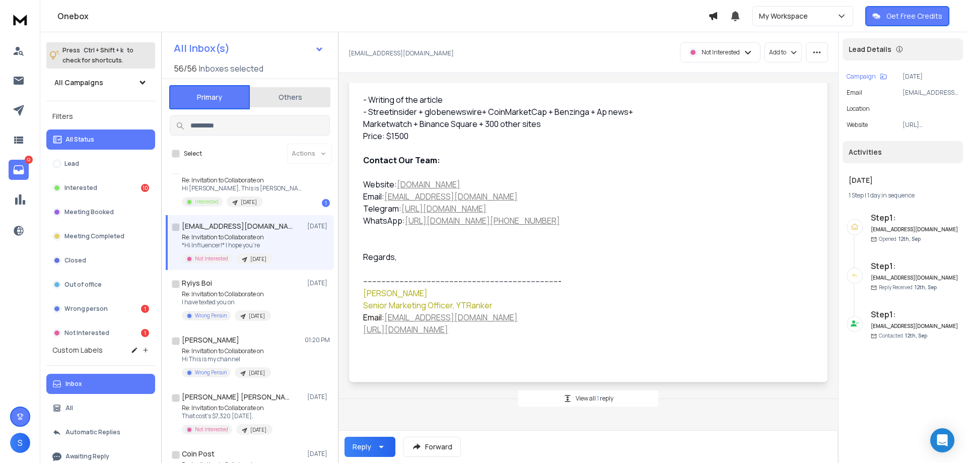
drag, startPoint x: 223, startPoint y: 177, endPoint x: 239, endPoint y: 216, distance: 42.0
click at [223, 178] on p "Re: Invitation to Collaborate on" at bounding box center [242, 180] width 121 height 8
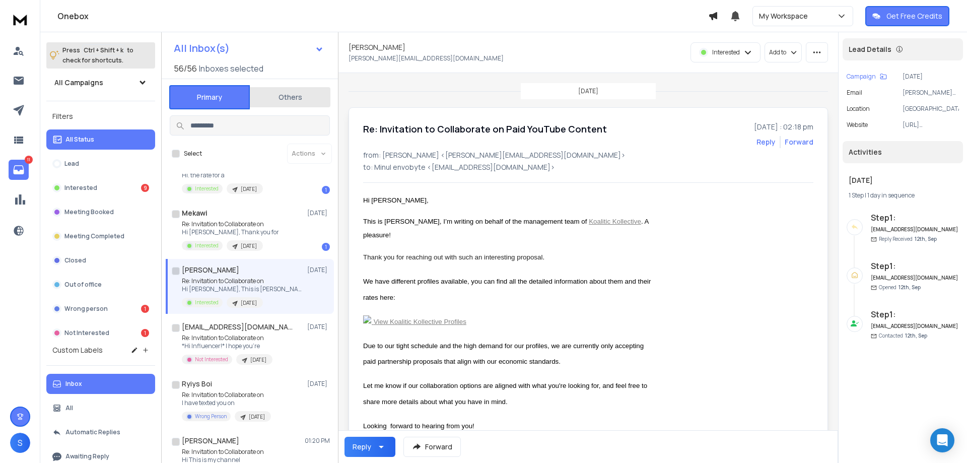
scroll to position [151, 0]
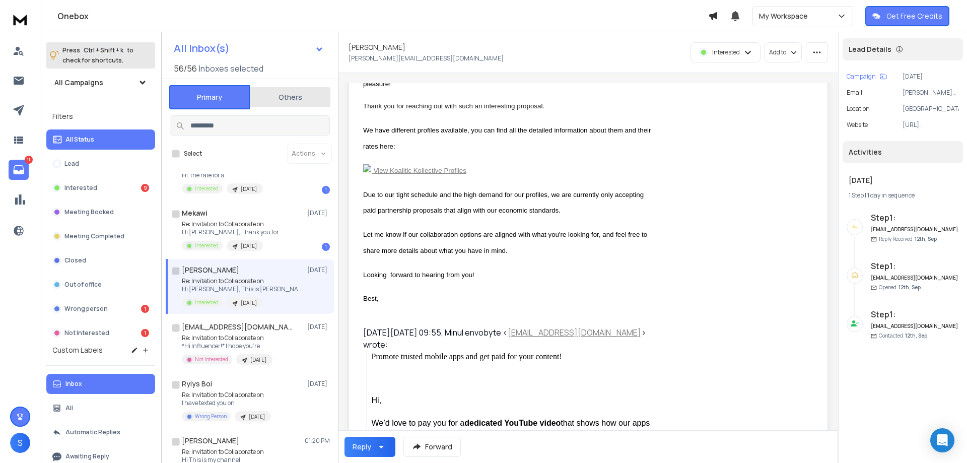
drag, startPoint x: 566, startPoint y: 211, endPoint x: 362, endPoint y: 206, distance: 204.0
click at [362, 206] on div "Re: Invitation to Collaborate on Paid YouTube Content [DATE] : 02:18 pm Reply F…" at bounding box center [587, 429] width 479 height 947
click at [589, 222] on span "Hi [PERSON_NAME], This is [PERSON_NAME], I’m writing on behalf of the managemen…" at bounding box center [510, 174] width 294 height 264
click at [431, 168] on span "View Koalitic Kollective Profiles" at bounding box center [420, 171] width 93 height 8
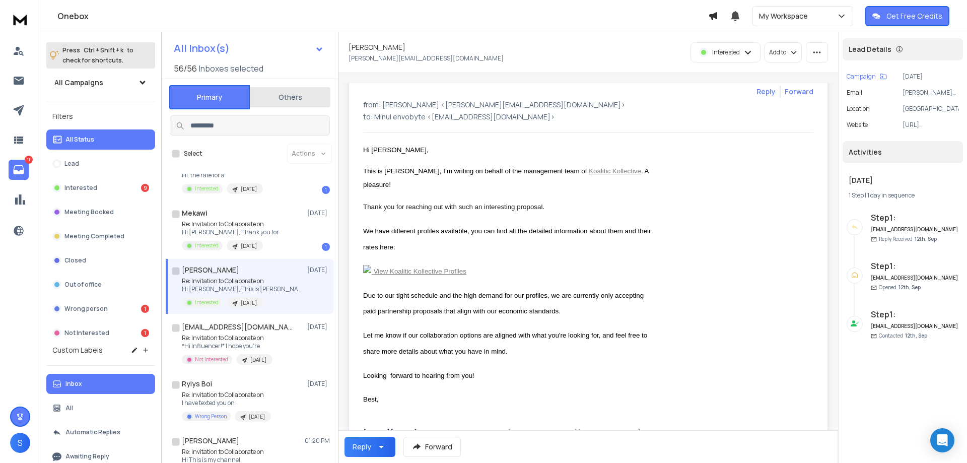
scroll to position [0, 0]
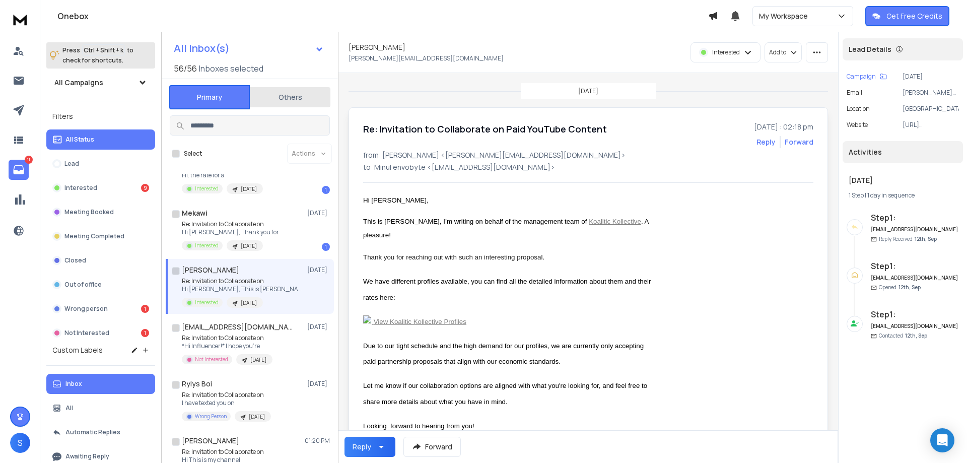
click at [941, 122] on p "[URL][DOMAIN_NAME]" at bounding box center [930, 125] width 56 height 8
click at [470, 198] on p "Hi [PERSON_NAME]," at bounding box center [510, 199] width 294 height 13
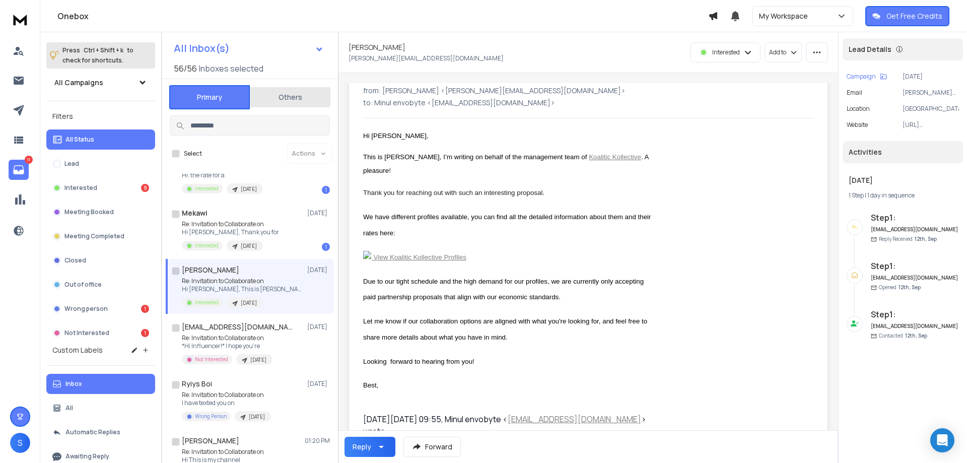
scroll to position [50, 0]
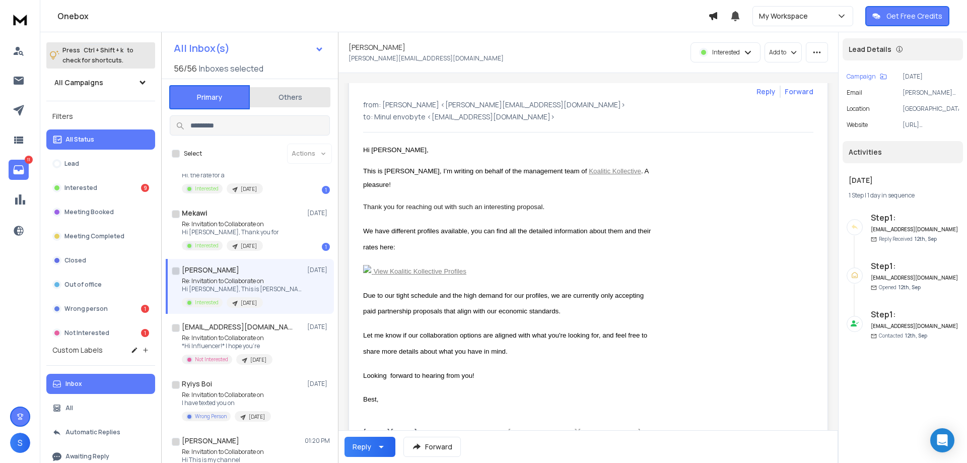
click at [593, 18] on h1 "Onebox" at bounding box center [382, 16] width 650 height 12
drag, startPoint x: 722, startPoint y: 453, endPoint x: 732, endPoint y: 457, distance: 10.7
drag, startPoint x: 732, startPoint y: 457, endPoint x: 699, endPoint y: 184, distance: 274.9
click at [587, 391] on p "Best," at bounding box center [510, 399] width 294 height 16
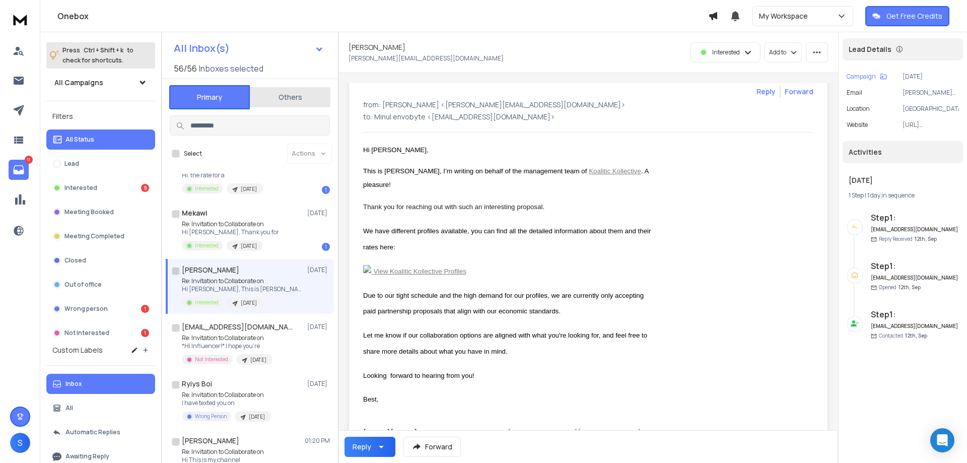
click at [474, 400] on p "Best," at bounding box center [510, 399] width 294 height 16
click at [634, 132] on div at bounding box center [588, 132] width 450 height 1
click at [748, 56] on icon at bounding box center [748, 52] width 8 height 8
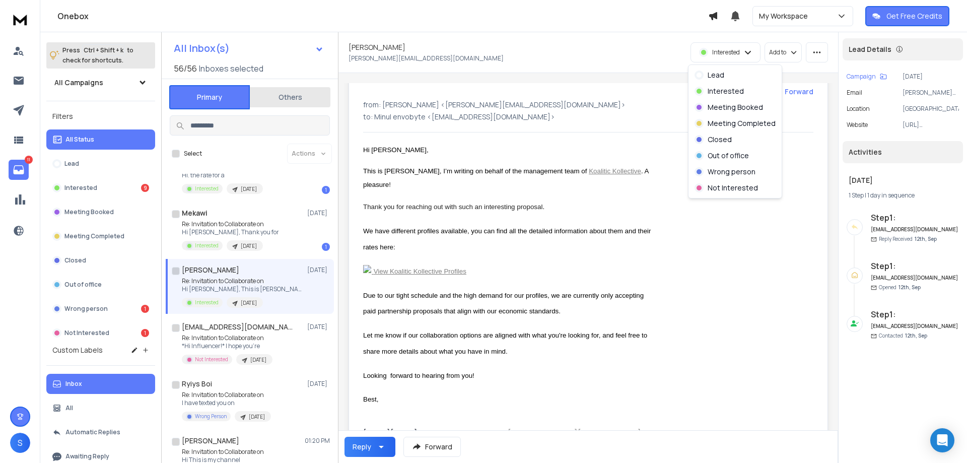
click at [592, 69] on div "[PERSON_NAME] [PERSON_NAME] [PERSON_NAME][EMAIL_ADDRESS][DOMAIN_NAME] Intereste…" at bounding box center [587, 52] width 499 height 41
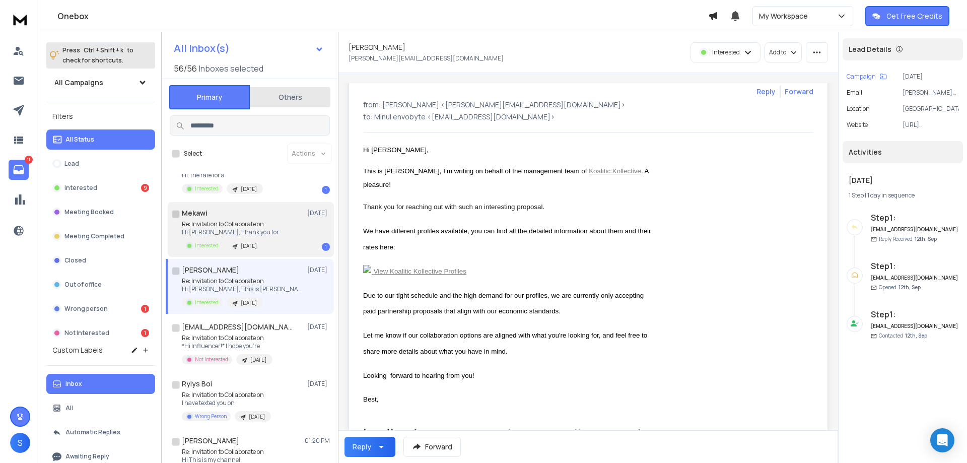
click at [272, 210] on div "Mekawi [DATE]" at bounding box center [256, 213] width 148 height 10
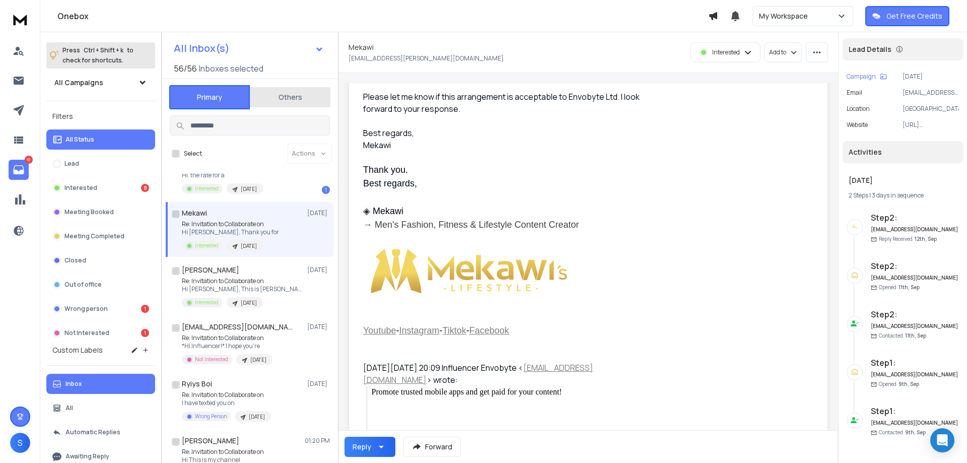
scroll to position [252, 0]
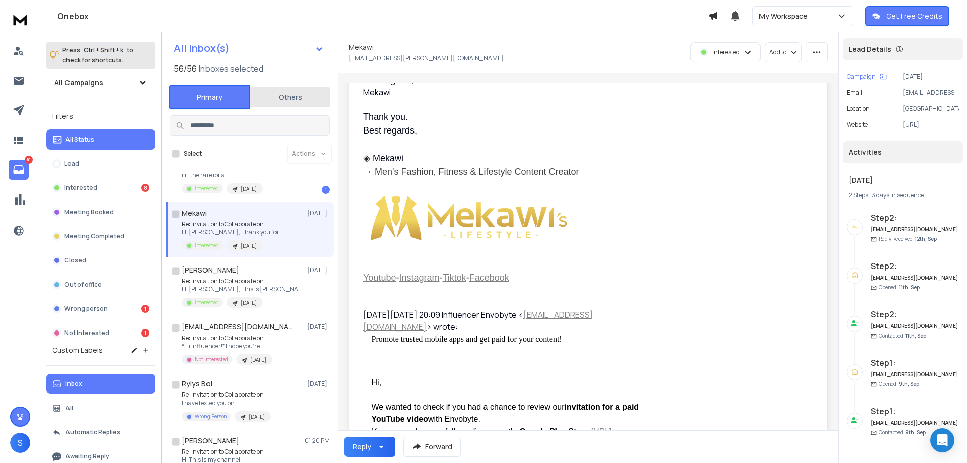
click at [379, 275] on link "Youtube" at bounding box center [379, 277] width 33 height 10
click at [553, 281] on div "Youtube - Instagram - Tiktok - Facebook" at bounding box center [510, 278] width 294 height 14
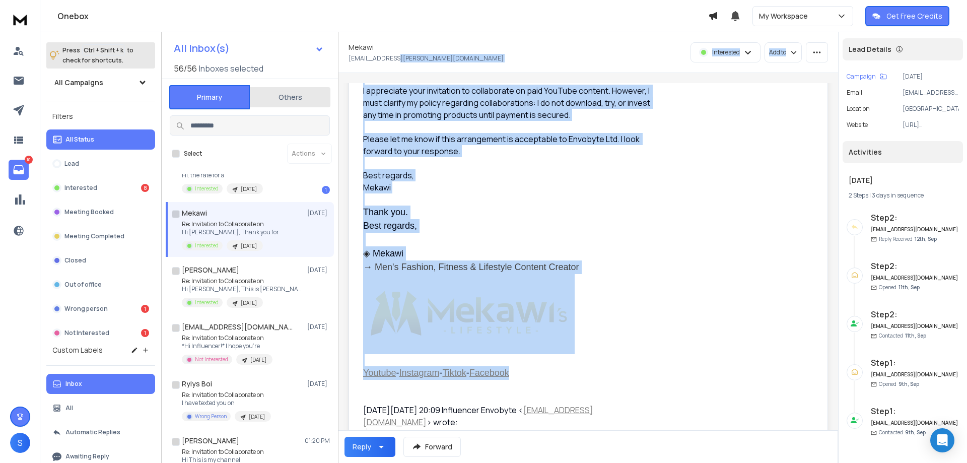
scroll to position [0, 0]
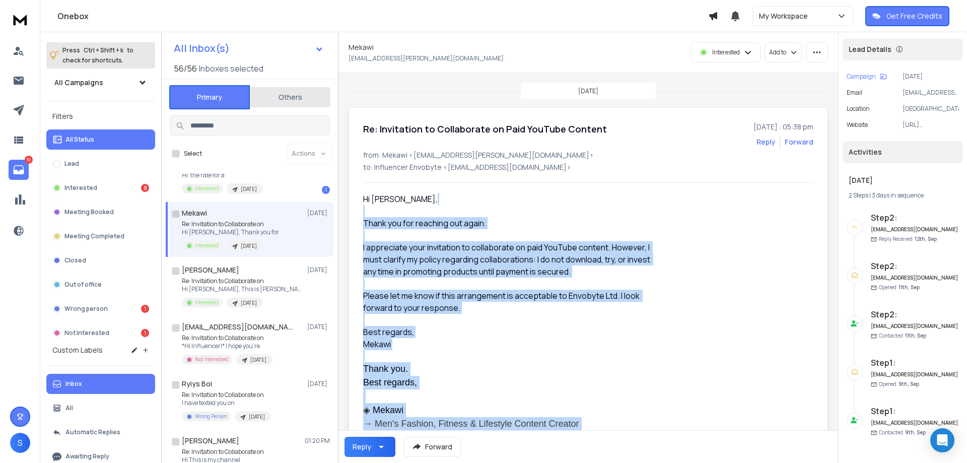
drag, startPoint x: 553, startPoint y: 281, endPoint x: 353, endPoint y: 209, distance: 212.4
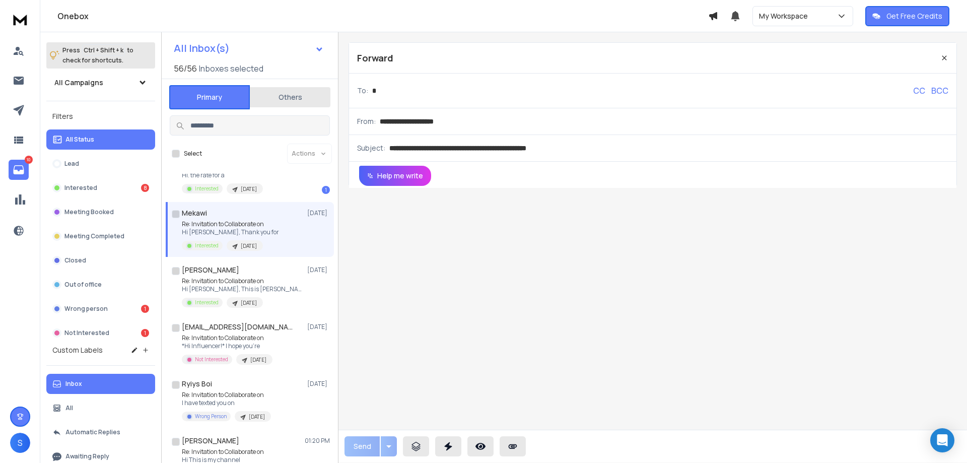
type input "*"
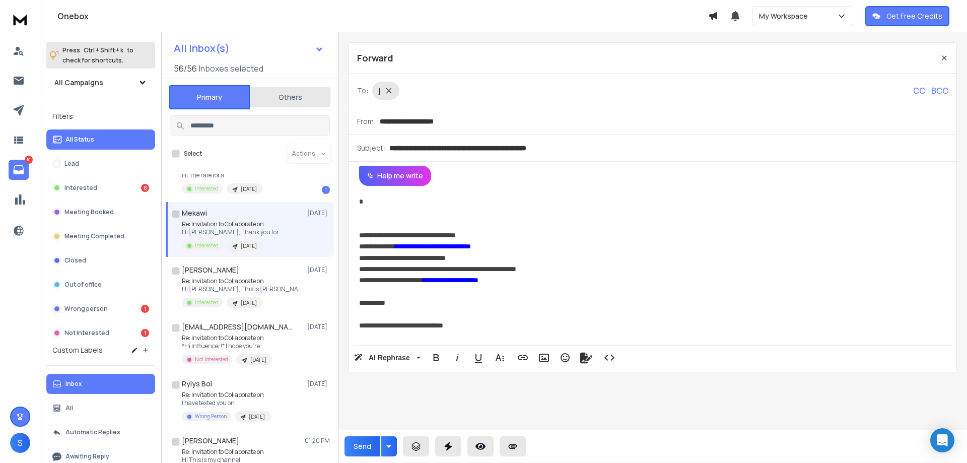
click at [392, 217] on div at bounding box center [652, 212] width 587 height 11
drag, startPoint x: 671, startPoint y: 204, endPoint x: 639, endPoint y: 202, distance: 32.3
click at [639, 202] on div "*" at bounding box center [647, 201] width 576 height 11
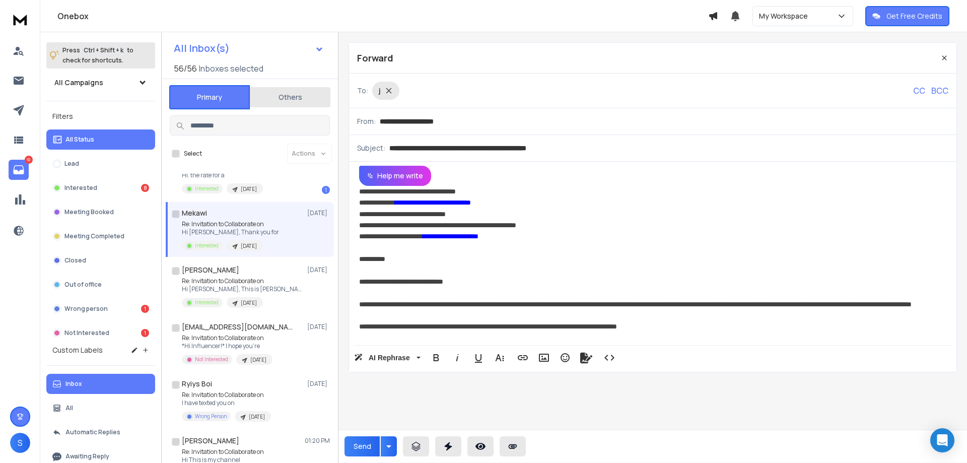
scroll to position [101, 0]
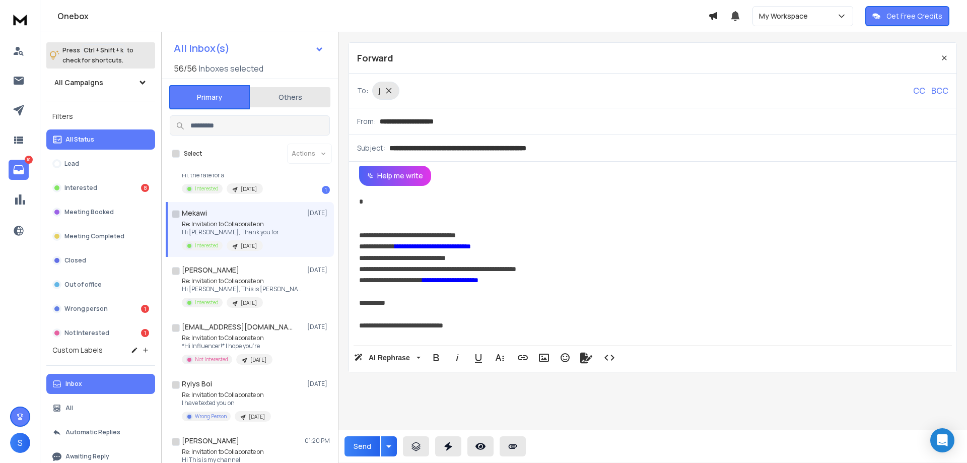
scroll to position [252, 0]
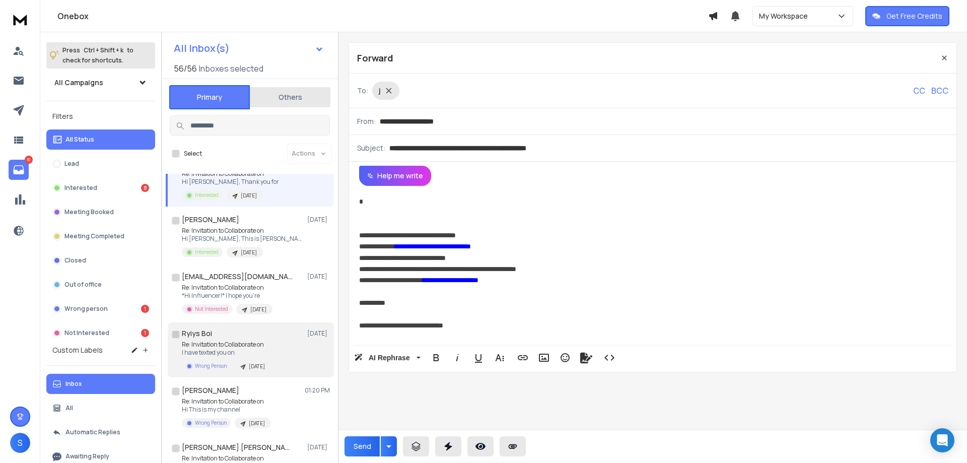
click at [250, 340] on div "Ryiys Boi [DATE] Re: Invitation to Collaborate on I have texted you on Wrong Pe…" at bounding box center [256, 349] width 148 height 43
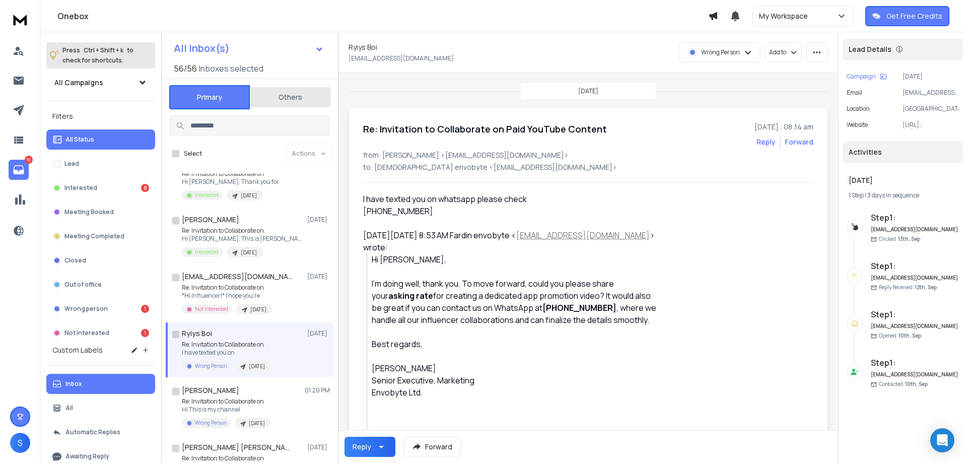
click at [918, 126] on p "[URL][DOMAIN_NAME]" at bounding box center [930, 125] width 56 height 8
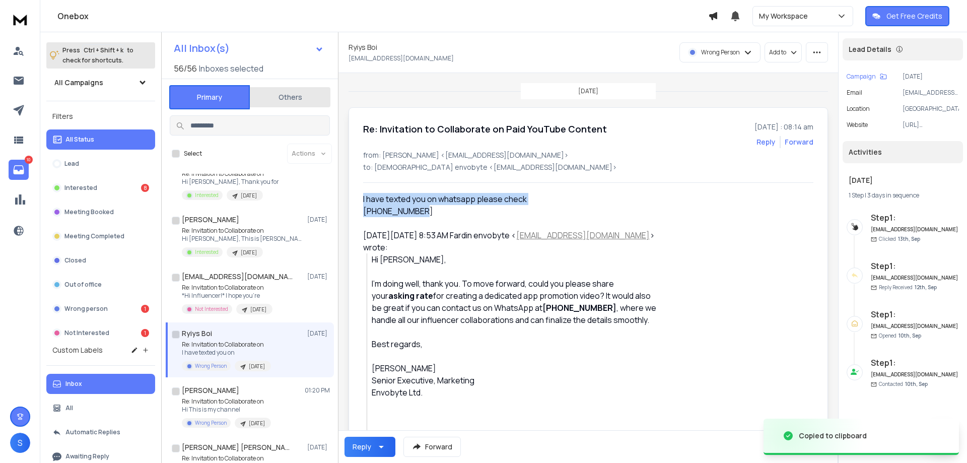
drag, startPoint x: 361, startPoint y: 202, endPoint x: 550, endPoint y: 207, distance: 188.9
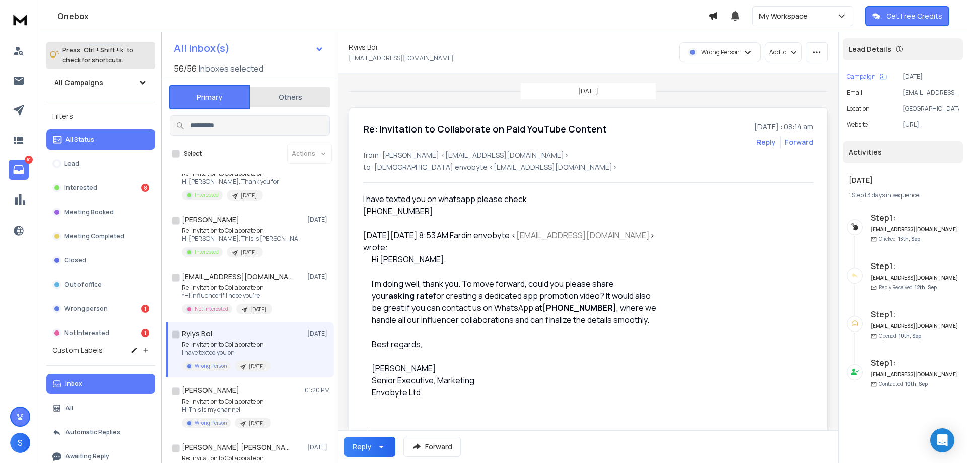
click at [919, 126] on p "[URL][DOMAIN_NAME]" at bounding box center [930, 125] width 56 height 8
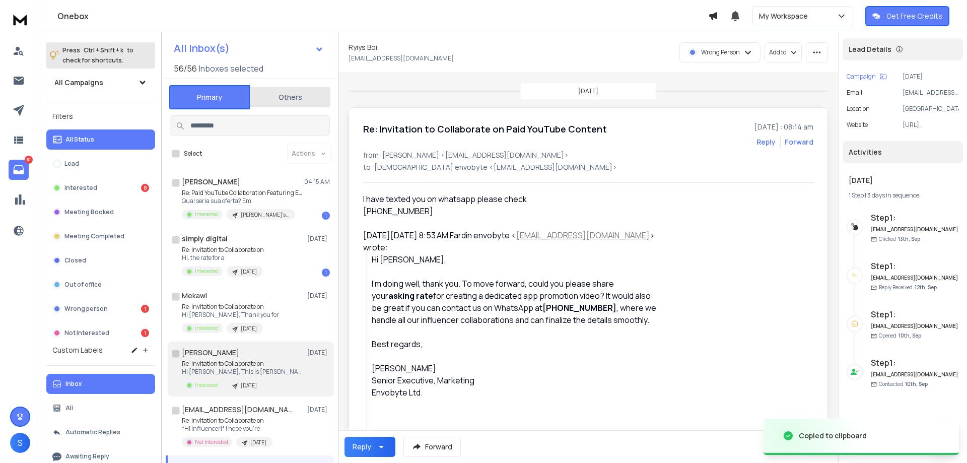
scroll to position [50, 0]
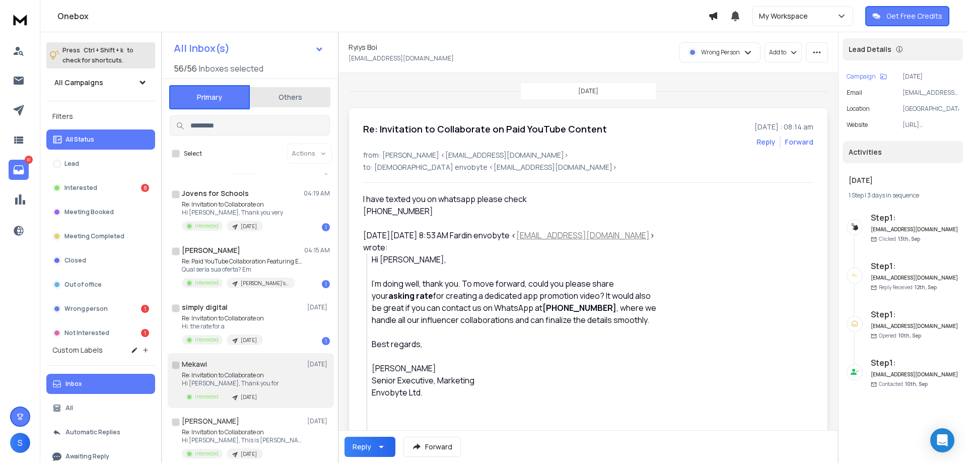
click at [239, 388] on div "Re: Invitation to Collaborate on Hi [PERSON_NAME], Thank you for Interested [DA…" at bounding box center [230, 386] width 97 height 31
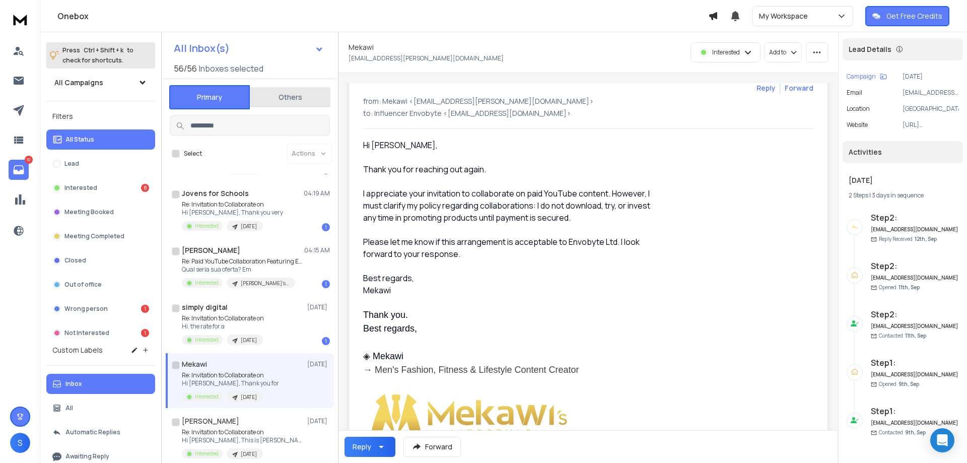
scroll to position [101, 0]
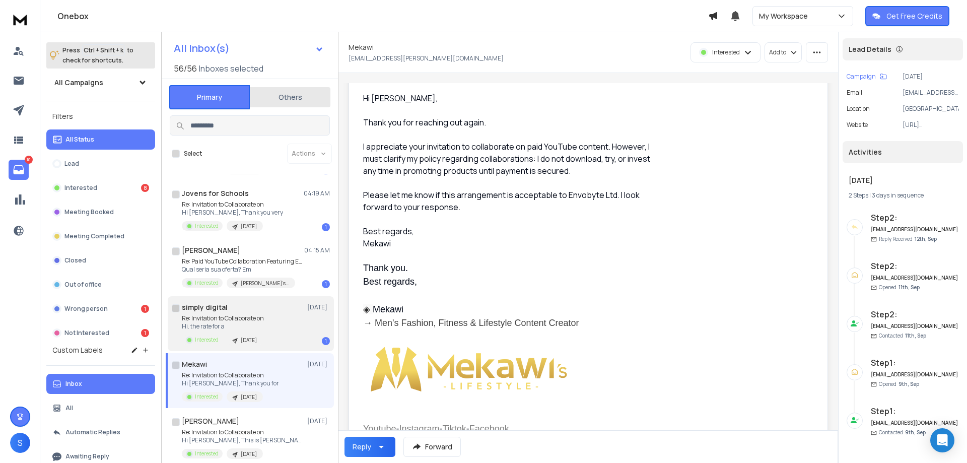
click at [254, 303] on div "simply digital [DATE]" at bounding box center [256, 307] width 148 height 10
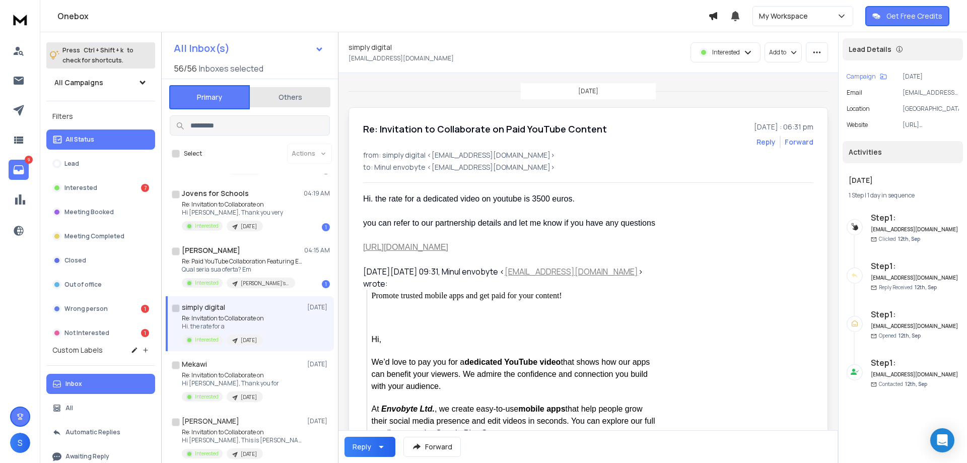
click at [910, 120] on div "Campaign [DATE] Email [EMAIL_ADDRESS][DOMAIN_NAME] location [GEOGRAPHIC_DATA] w…" at bounding box center [902, 100] width 120 height 81
click at [910, 123] on p "[URL][DOMAIN_NAME]" at bounding box center [930, 125] width 56 height 8
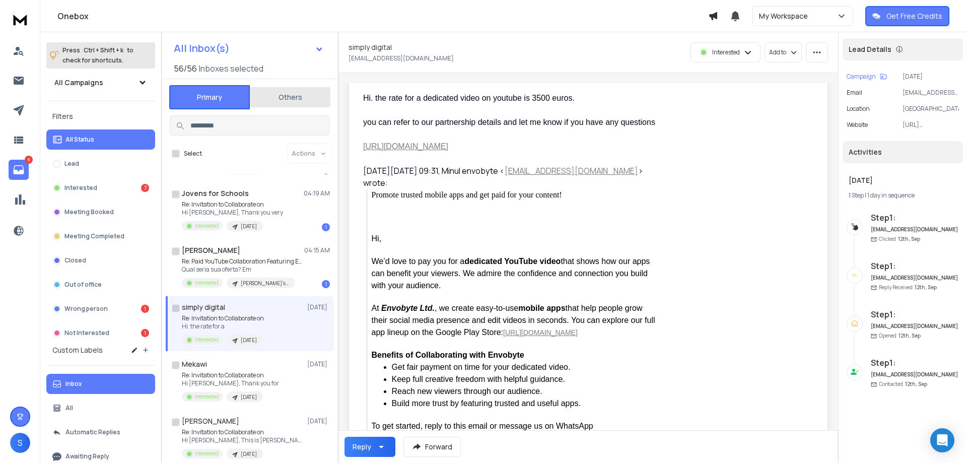
scroll to position [50, 0]
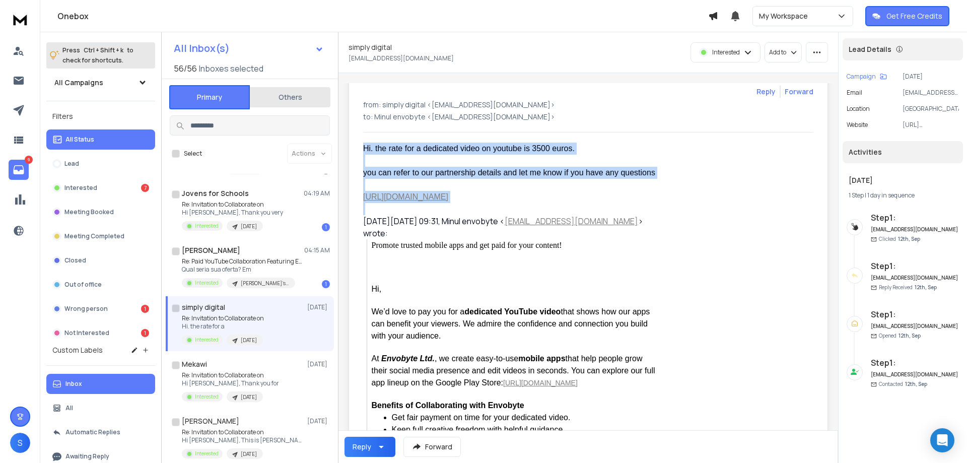
drag, startPoint x: 359, startPoint y: 142, endPoint x: 553, endPoint y: 218, distance: 208.8
click at [553, 218] on div "Re: Invitation to Collaborate on Paid YouTube Content [DATE] : 06:31 pm Reply F…" at bounding box center [587, 341] width 479 height 569
copy div "Hi. the rate for a dedicated video on youtube is 3500 euros. you can refer to o…"
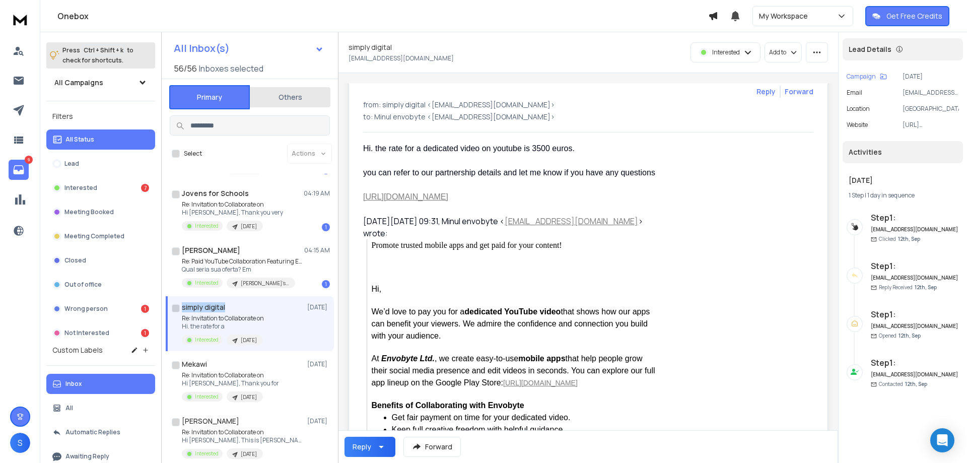
drag, startPoint x: 182, startPoint y: 307, endPoint x: 229, endPoint y: 307, distance: 46.8
click at [229, 307] on div "simply digital [DATE]" at bounding box center [256, 307] width 148 height 10
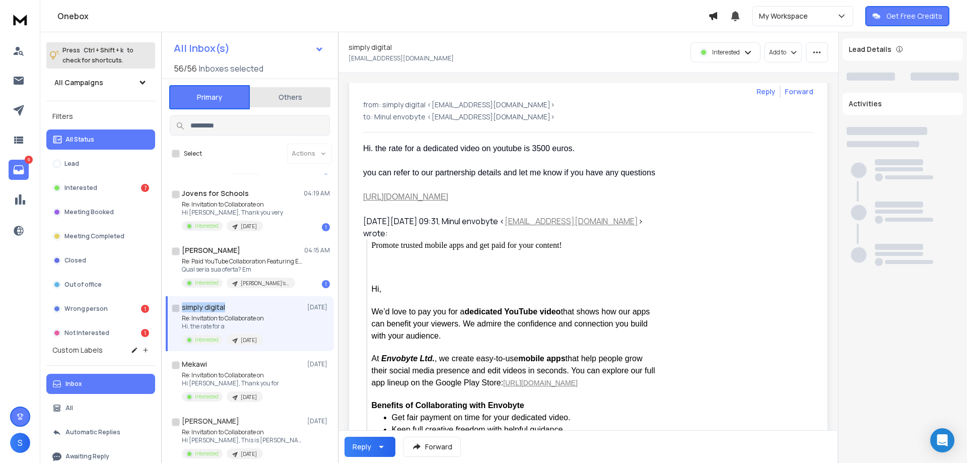
copy h1 "simply digital"
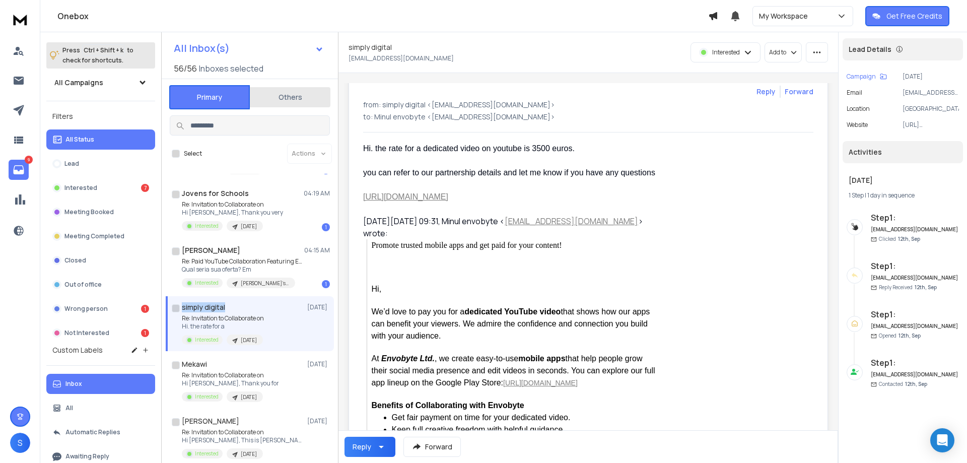
click at [419, 201] on link "[URL][DOMAIN_NAME]" at bounding box center [405, 196] width 85 height 9
click at [357, 143] on div "Re: Invitation to Collaborate on Paid YouTube Content [DATE] : 06:31 pm Reply F…" at bounding box center [587, 341] width 479 height 569
click at [364, 447] on div "Reply" at bounding box center [361, 447] width 19 height 10
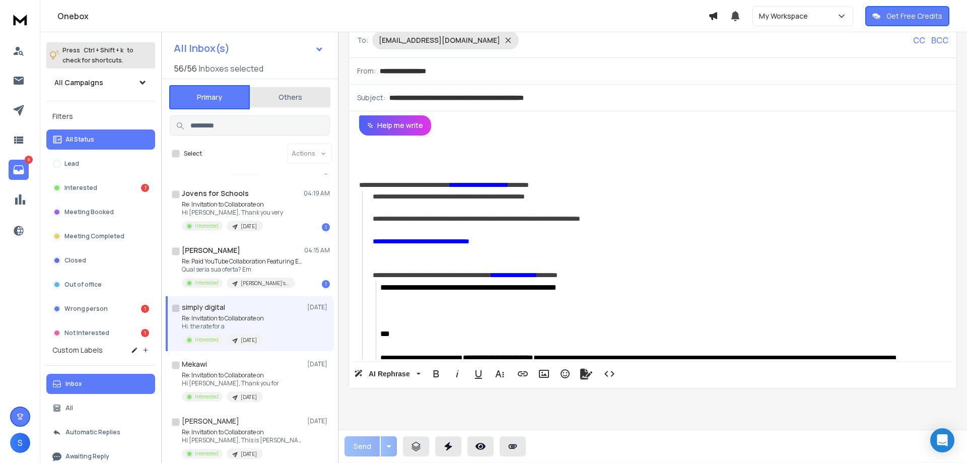
scroll to position [0, 0]
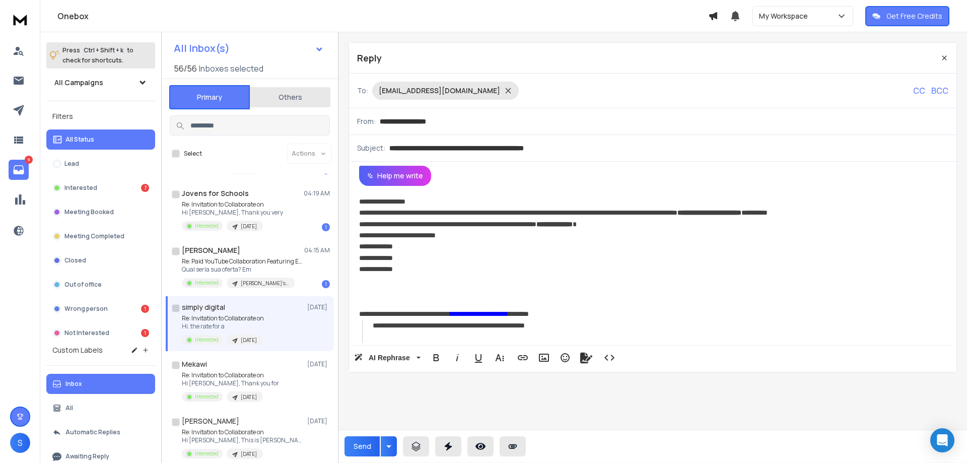
click at [413, 297] on div at bounding box center [652, 302] width 587 height 11
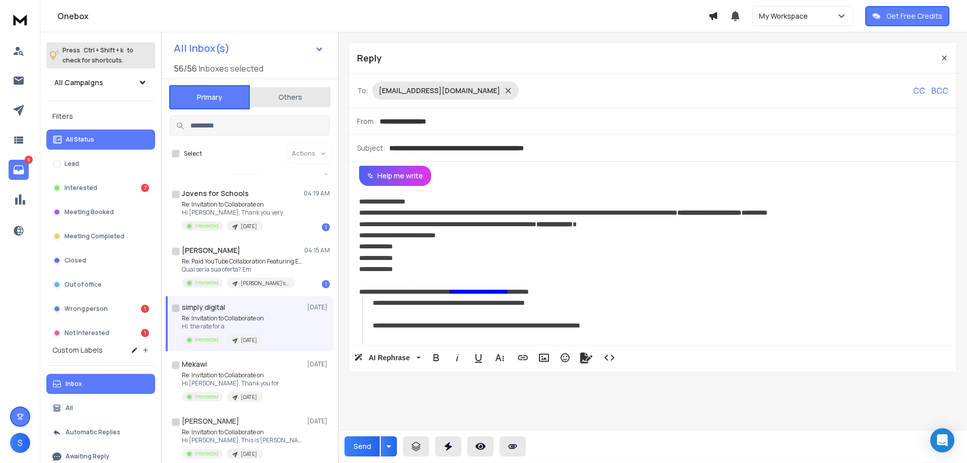
click at [416, 198] on p "**********" at bounding box center [647, 201] width 576 height 11
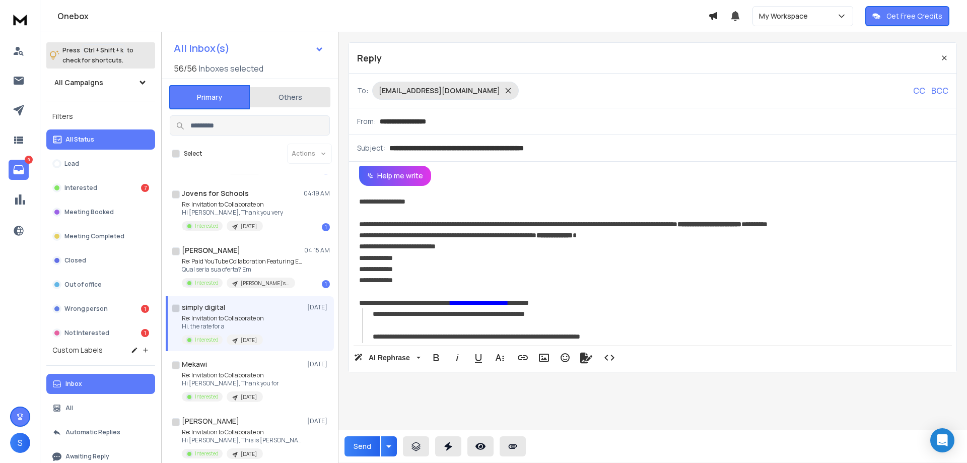
click at [673, 234] on p "**********" at bounding box center [647, 235] width 576 height 11
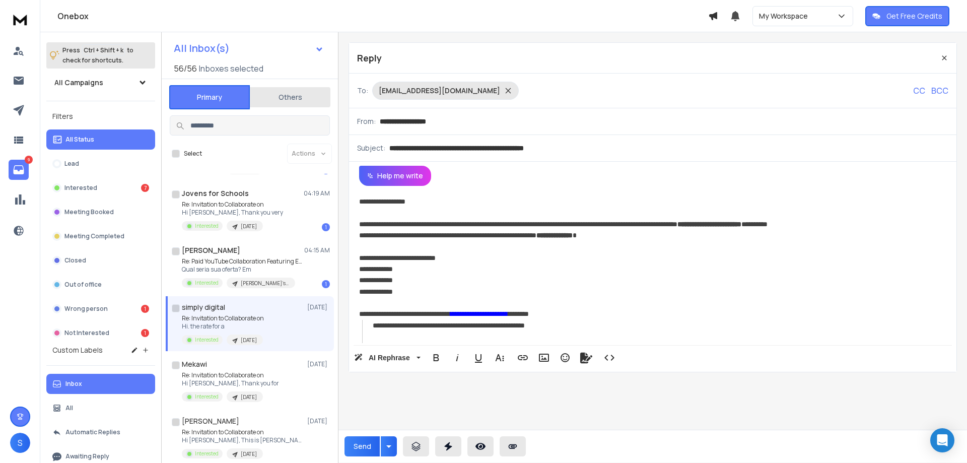
click at [493, 261] on p "**********" at bounding box center [647, 257] width 576 height 11
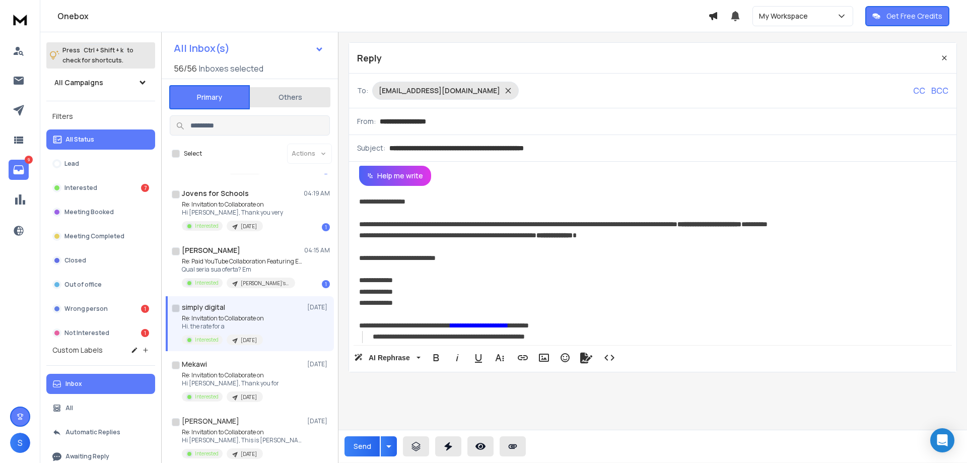
click at [365, 444] on button "Send" at bounding box center [361, 446] width 35 height 20
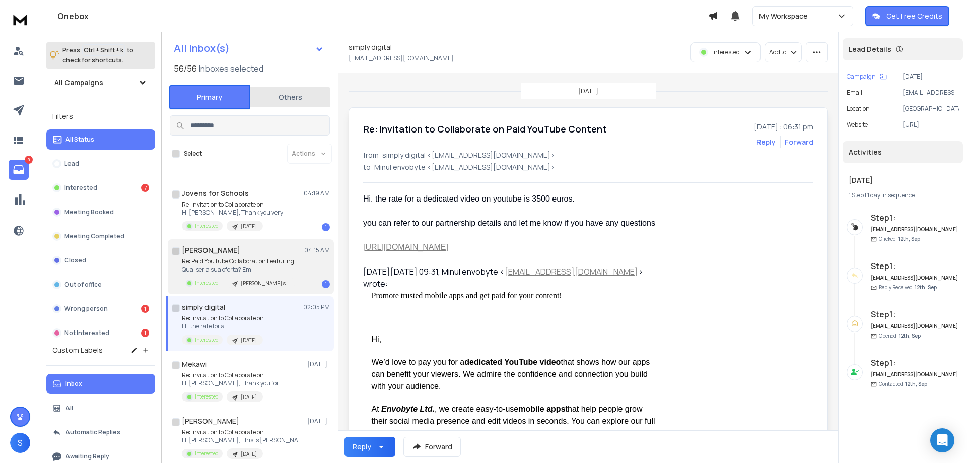
click at [211, 259] on p "Re: Paid YouTube Collaboration Featuring Envobyte Apps" at bounding box center [242, 261] width 121 height 8
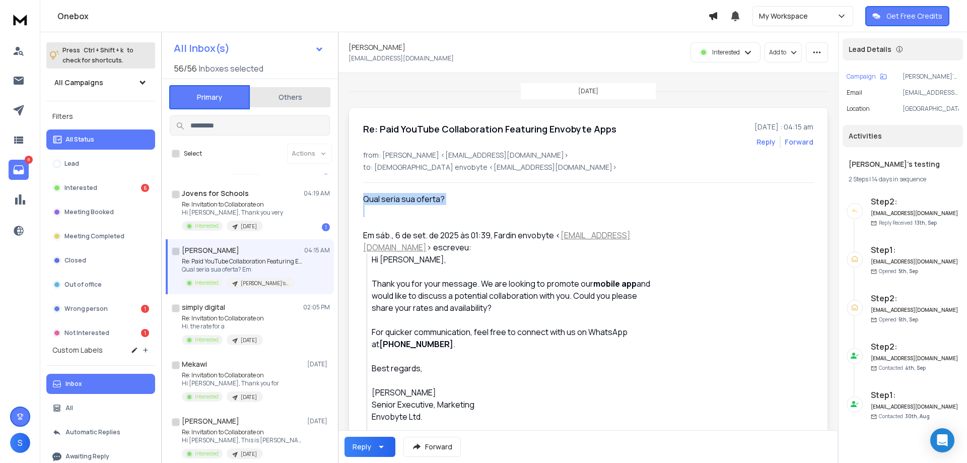
drag, startPoint x: 358, startPoint y: 194, endPoint x: 530, endPoint y: 205, distance: 171.5
copy div "Qual seria sua oferta?"
drag, startPoint x: 179, startPoint y: 252, endPoint x: 231, endPoint y: 255, distance: 51.9
click at [231, 255] on div "[PERSON_NAME] 04:15 AM Re: Paid YouTube Collaboration Featuring Envobyte Apps Q…" at bounding box center [251, 266] width 166 height 55
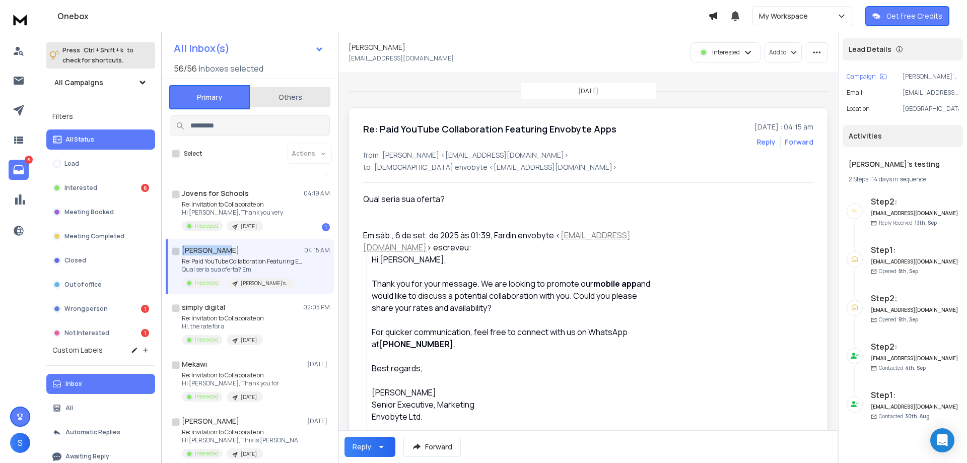
drag, startPoint x: 226, startPoint y: 252, endPoint x: 180, endPoint y: 251, distance: 45.3
click at [180, 251] on div "[PERSON_NAME] 04:15 AM Re: Paid YouTube Collaboration Featuring Envobyte Apps Q…" at bounding box center [251, 266] width 166 height 55
click at [360, 447] on div "Reply" at bounding box center [361, 447] width 19 height 10
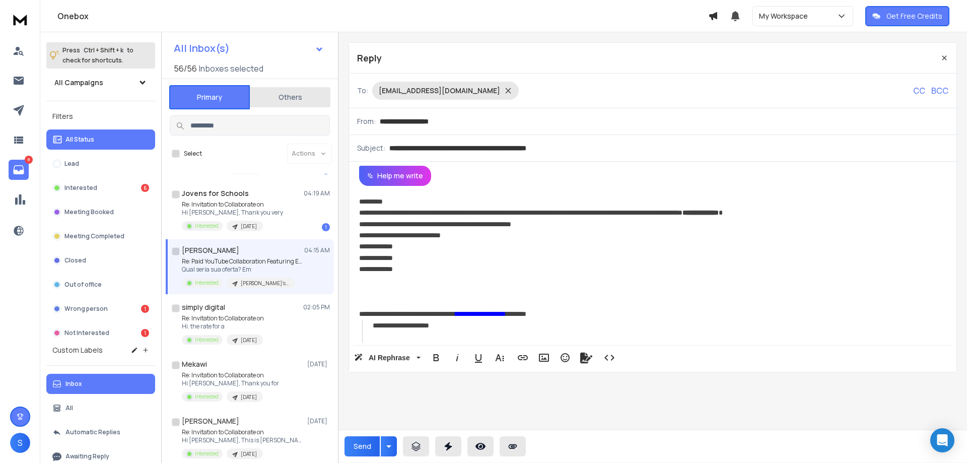
click at [382, 297] on div at bounding box center [652, 291] width 587 height 11
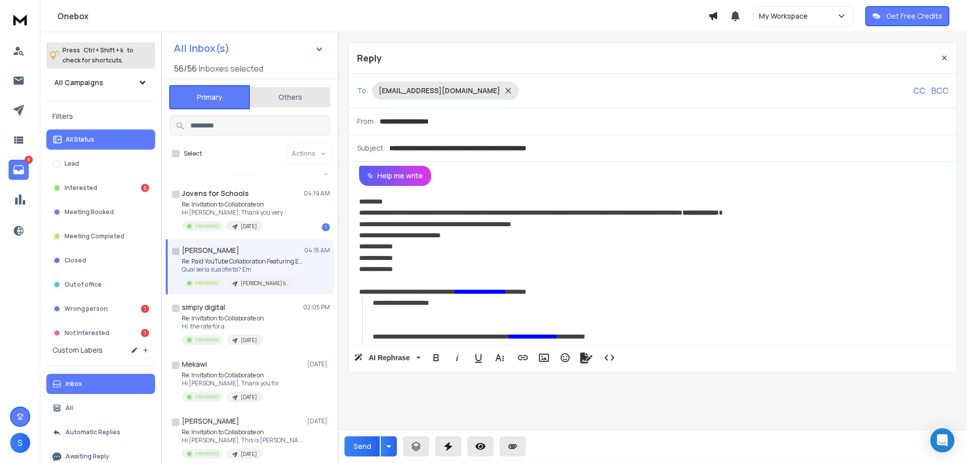
click at [410, 199] on p "*********" at bounding box center [647, 201] width 576 height 11
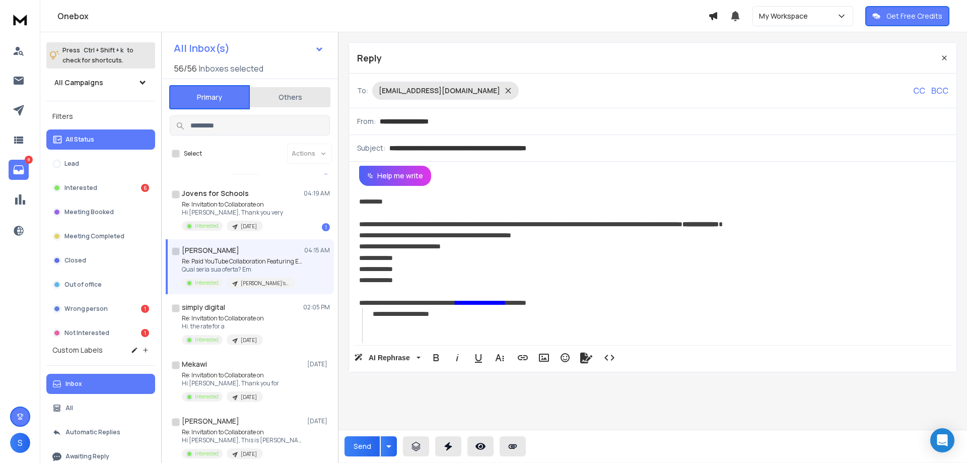
click at [567, 240] on p "**********" at bounding box center [647, 235] width 576 height 11
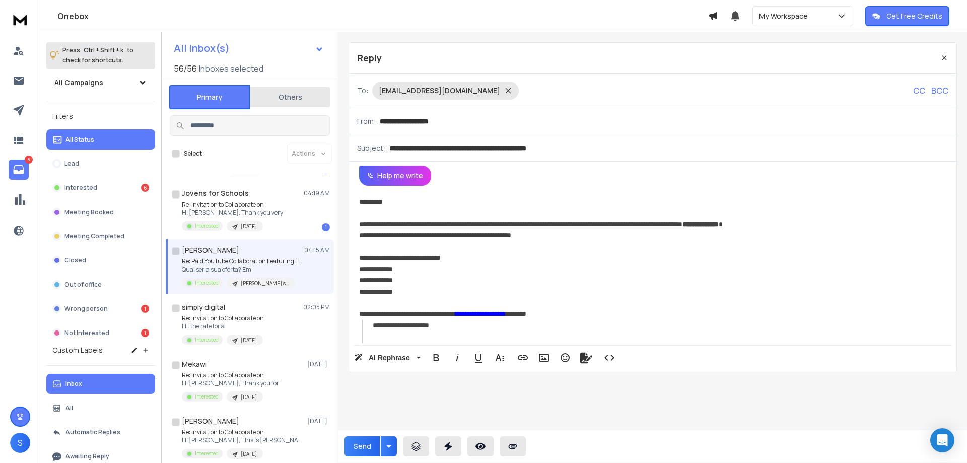
click at [487, 257] on p "**********" at bounding box center [647, 257] width 576 height 11
click at [364, 445] on button "Send" at bounding box center [361, 446] width 35 height 20
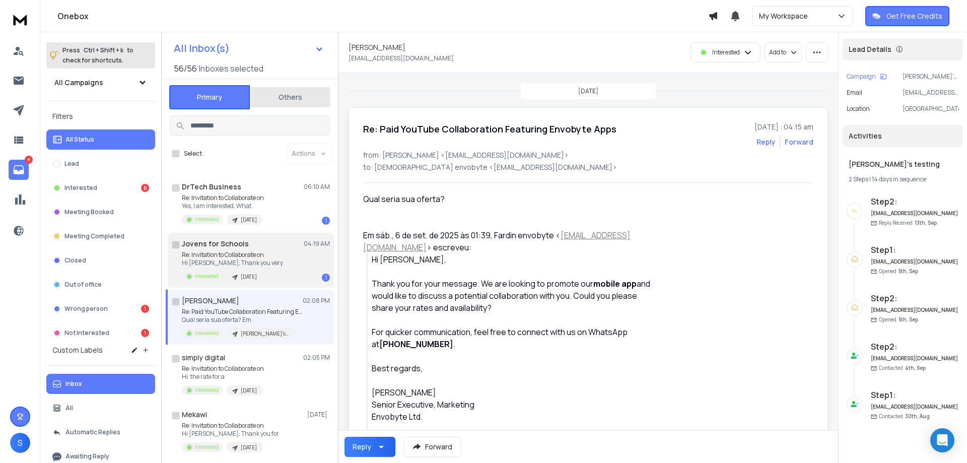
click at [238, 256] on p "Re: Invitation to Collaborate on" at bounding box center [232, 255] width 101 height 8
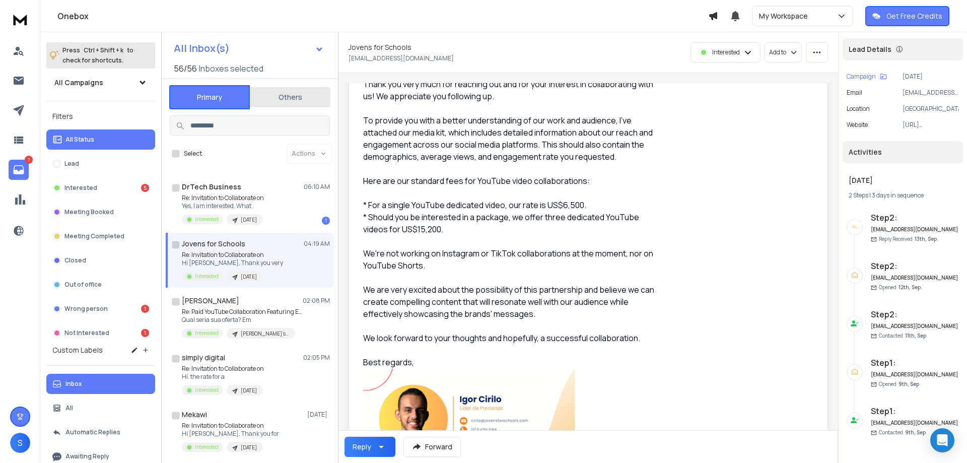
scroll to position [151, 0]
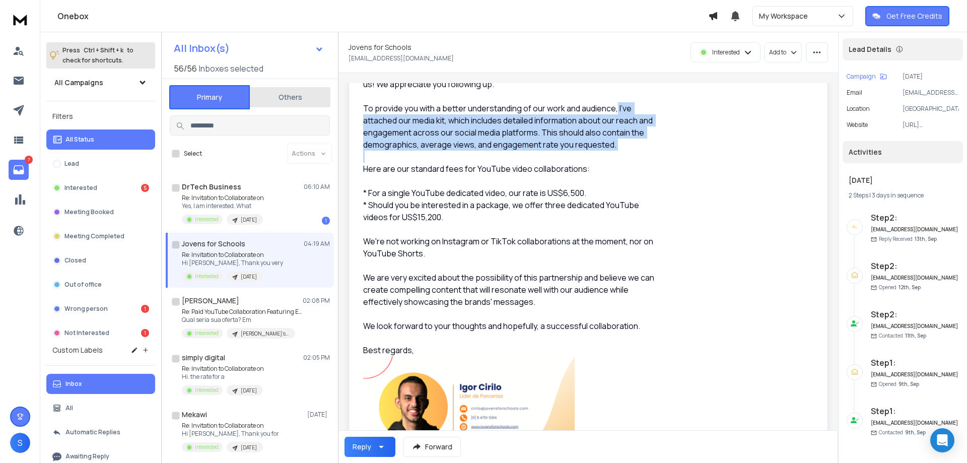
drag, startPoint x: 616, startPoint y: 107, endPoint x: 629, endPoint y: 158, distance: 52.4
click at [641, 157] on div "Hi [PERSON_NAME], Thank you very much for reaching out and for your interest in…" at bounding box center [510, 264] width 294 height 444
drag, startPoint x: 544, startPoint y: 154, endPoint x: 537, endPoint y: 153, distance: 6.6
click at [543, 154] on div at bounding box center [510, 157] width 294 height 12
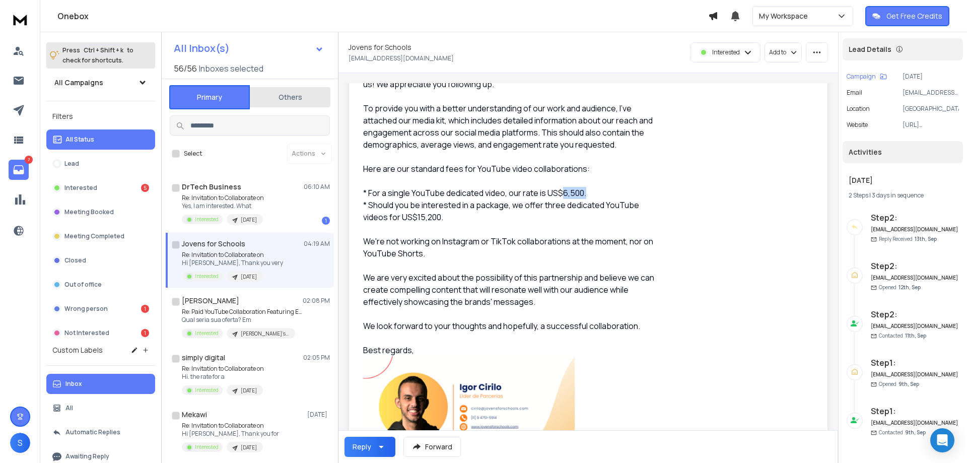
drag, startPoint x: 565, startPoint y: 194, endPoint x: 634, endPoint y: 191, distance: 69.0
click at [634, 191] on div "* For a single YouTube dedicated video, our rate is US$6,500." at bounding box center [510, 193] width 294 height 12
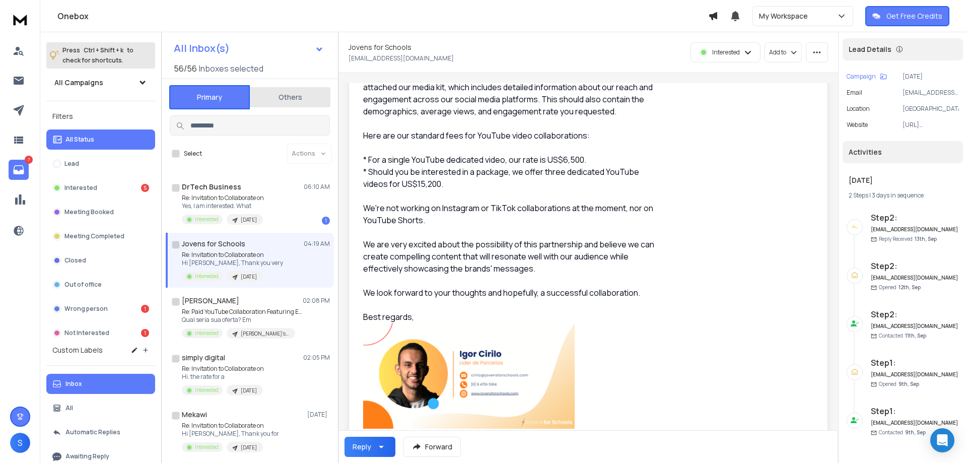
scroll to position [201, 0]
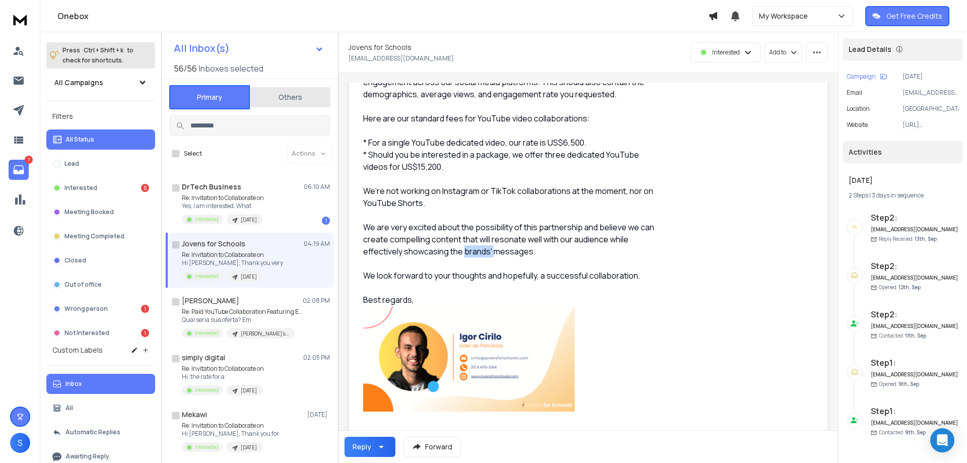
drag, startPoint x: 492, startPoint y: 252, endPoint x: 465, endPoint y: 255, distance: 27.9
click at [465, 255] on div "We are very excited about the possibility of this partnership and believe we ca…" at bounding box center [510, 239] width 294 height 36
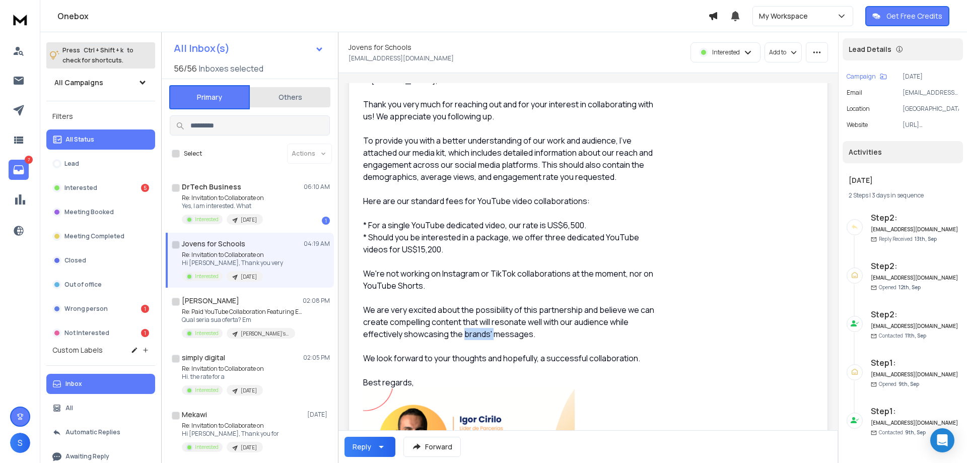
scroll to position [101, 0]
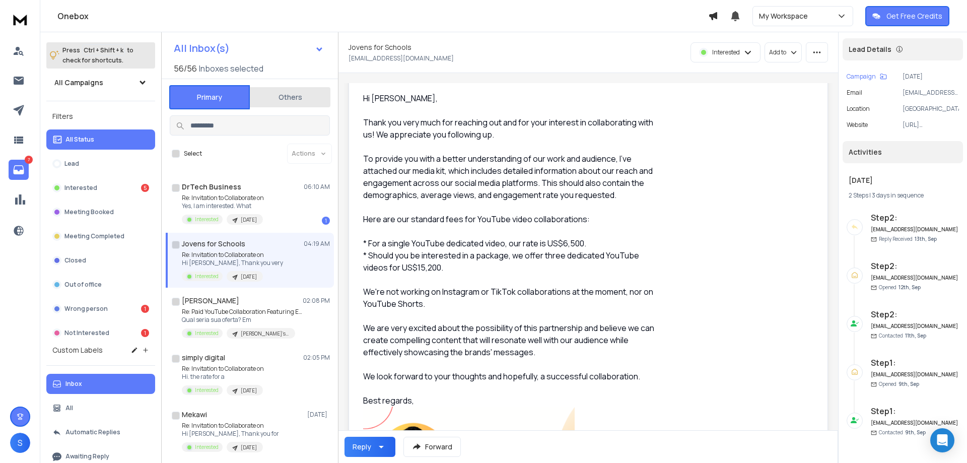
click at [934, 125] on p "[URL][DOMAIN_NAME]" at bounding box center [930, 125] width 56 height 8
click at [923, 123] on p "[URL][DOMAIN_NAME]" at bounding box center [930, 125] width 56 height 8
click at [283, 251] on p "Re: Invitation to Collaborate on" at bounding box center [232, 255] width 101 height 8
click at [241, 180] on div "DrTech Business 06:10 AM Re: Invitation to Collaborate on Yes, I am interested.…" at bounding box center [251, 203] width 166 height 55
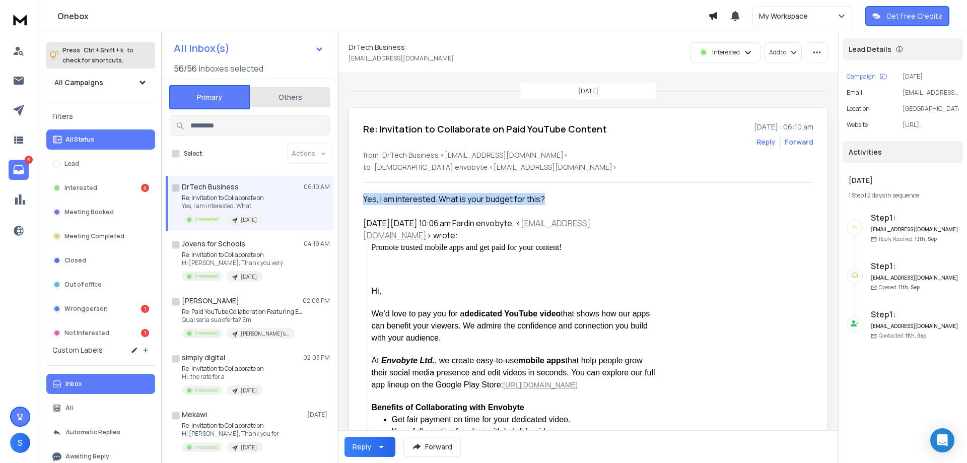
drag, startPoint x: 362, startPoint y: 197, endPoint x: 573, endPoint y: 203, distance: 210.5
click at [573, 203] on div "Re: Invitation to Collaborate on Paid YouTube Content [DATE] : 06:10 am Reply F…" at bounding box center [587, 367] width 479 height 521
drag, startPoint x: 242, startPoint y: 185, endPoint x: 174, endPoint y: 187, distance: 68.5
click at [174, 187] on div "DrTech Business 06:10 AM Re: Invitation to Collaborate on Yes, I am interested.…" at bounding box center [251, 203] width 166 height 55
click at [347, 446] on button "Reply" at bounding box center [369, 446] width 51 height 20
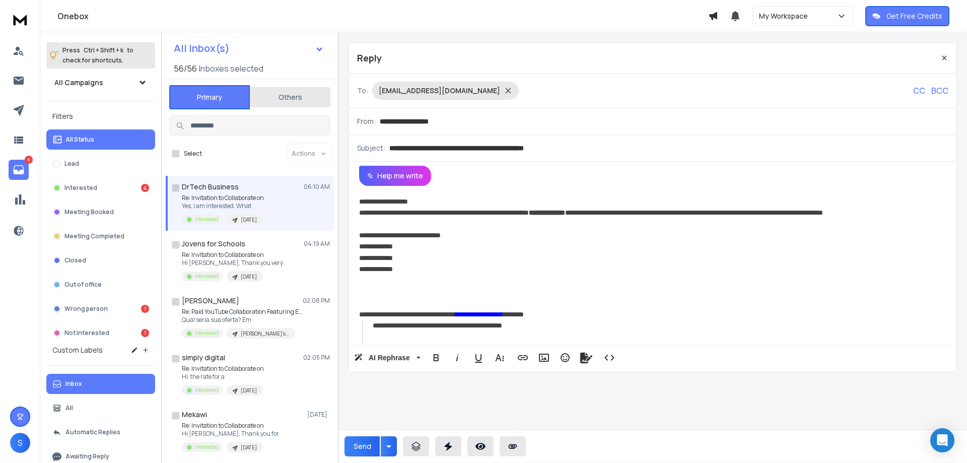
click at [400, 292] on div at bounding box center [652, 291] width 587 height 11
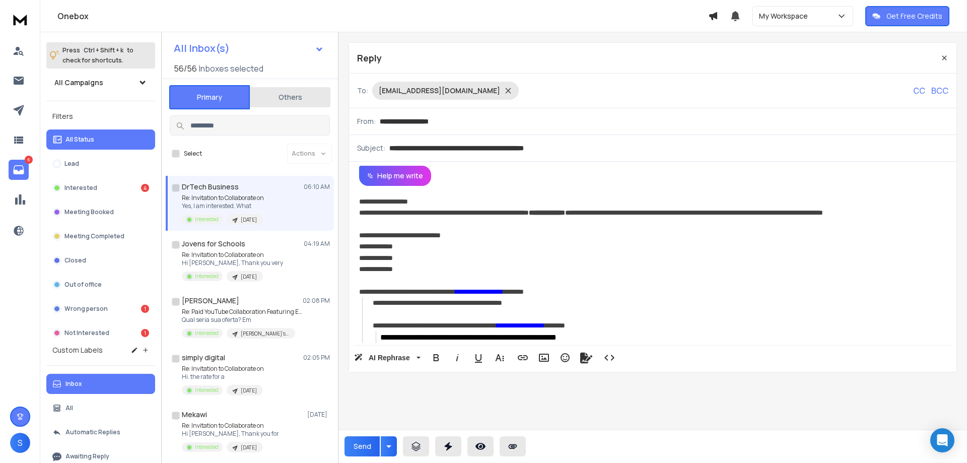
click at [432, 204] on p "**********" at bounding box center [647, 201] width 576 height 11
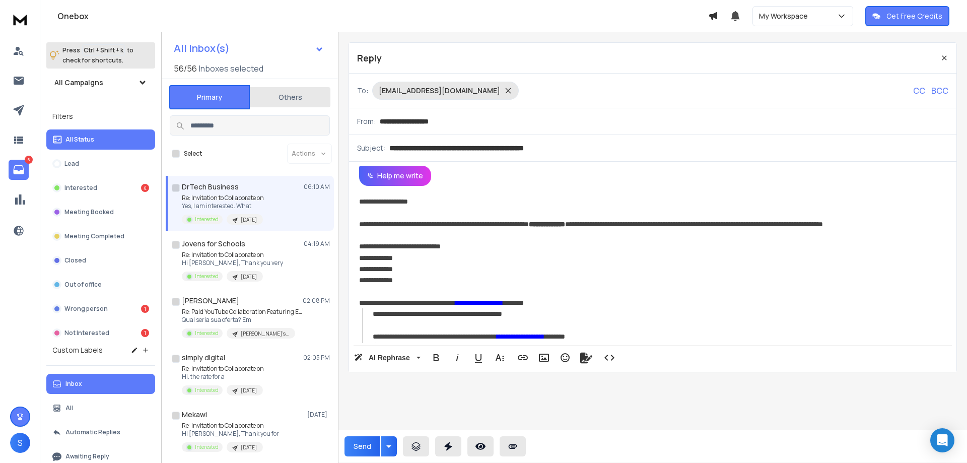
click at [454, 236] on p "**********" at bounding box center [647, 229] width 576 height 23
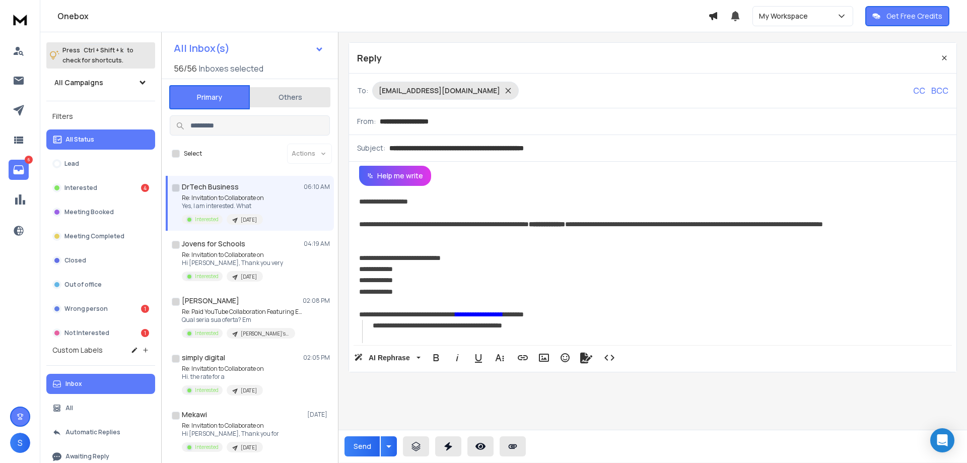
click at [482, 264] on p "**********" at bounding box center [647, 280] width 576 height 34
click at [482, 262] on p "**********" at bounding box center [647, 257] width 576 height 11
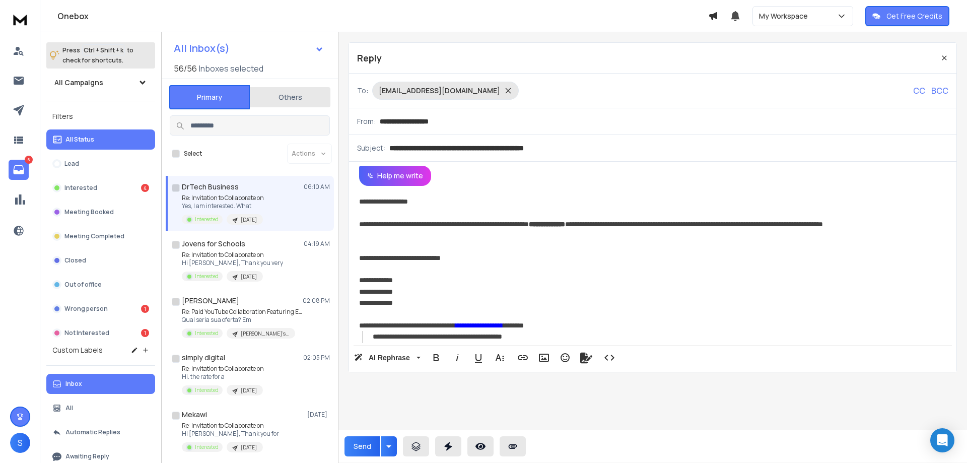
click at [360, 444] on button "Send" at bounding box center [361, 446] width 35 height 20
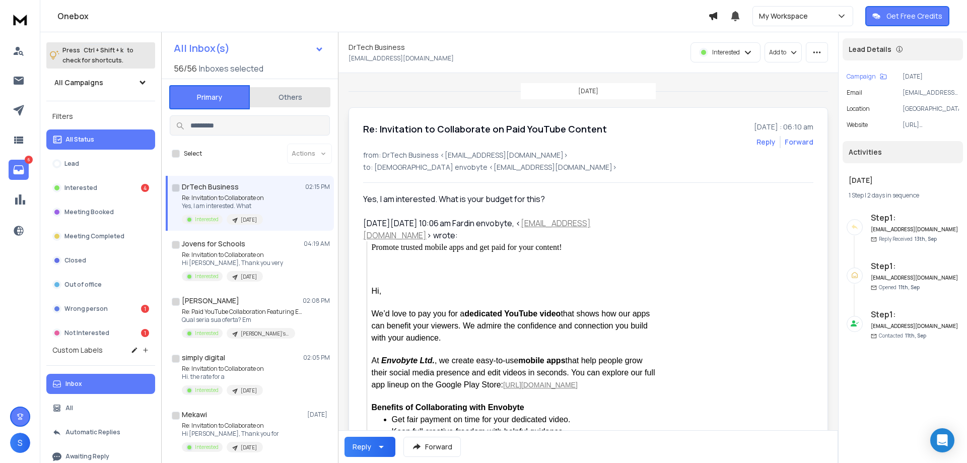
click at [926, 124] on p "[URL][DOMAIN_NAME]" at bounding box center [930, 125] width 56 height 8
click at [469, 61] on div "DrTech Business DrTech Business [EMAIL_ADDRESS][DOMAIN_NAME]" at bounding box center [466, 52] width 237 height 20
drag, startPoint x: 523, startPoint y: 83, endPoint x: 499, endPoint y: 112, distance: 36.9
click at [499, 112] on div "[DATE] Re: Invitation to Collaborate on Paid YouTube Content [DATE] : 06:10 am …" at bounding box center [587, 355] width 499 height 545
click at [428, 66] on div "DrTech Business DrTech Business [EMAIL_ADDRESS][DOMAIN_NAME] Interested Add to …" at bounding box center [587, 52] width 499 height 41
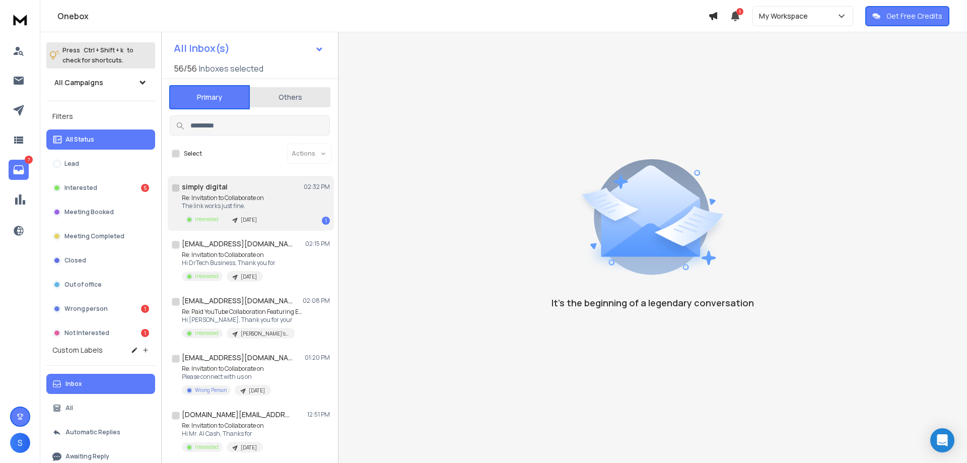
click at [217, 191] on h1 "simply digital" at bounding box center [205, 187] width 46 height 10
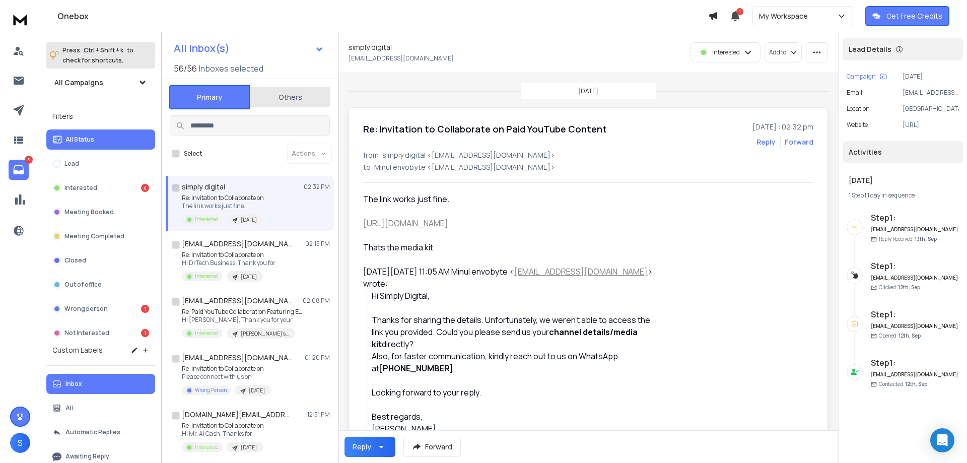
click at [448, 225] on link "[URL][DOMAIN_NAME]" at bounding box center [405, 222] width 85 height 11
